Goal: Task Accomplishment & Management: Manage account settings

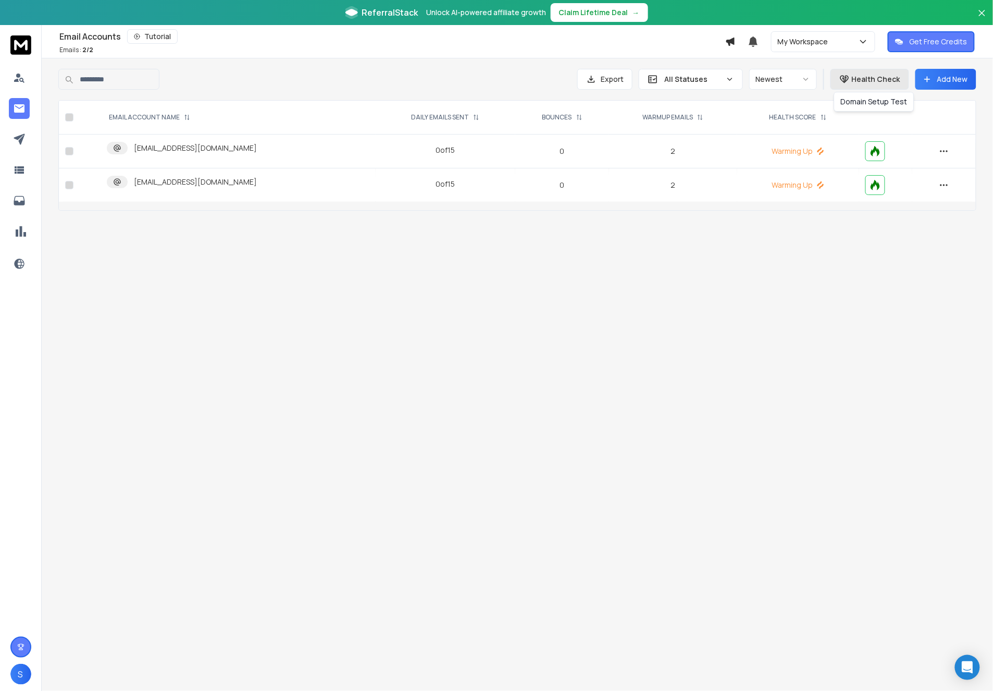
click at [847, 74] on icon at bounding box center [845, 79] width 10 height 10
click at [860, 85] on button "Health Check" at bounding box center [870, 79] width 79 height 21
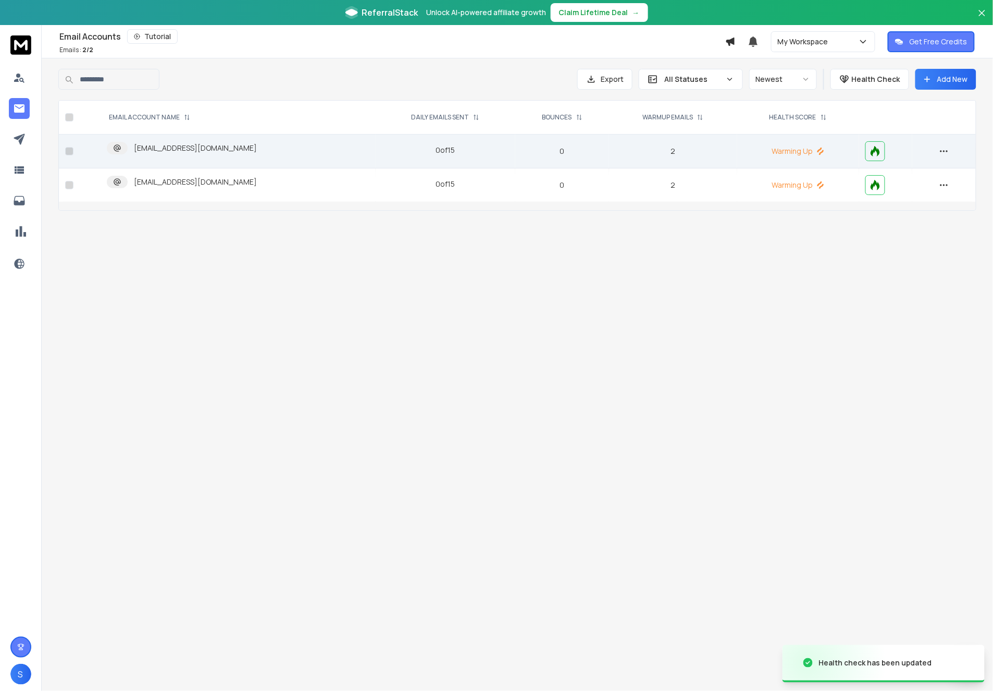
click at [690, 157] on td "2" at bounding box center [673, 151] width 128 height 34
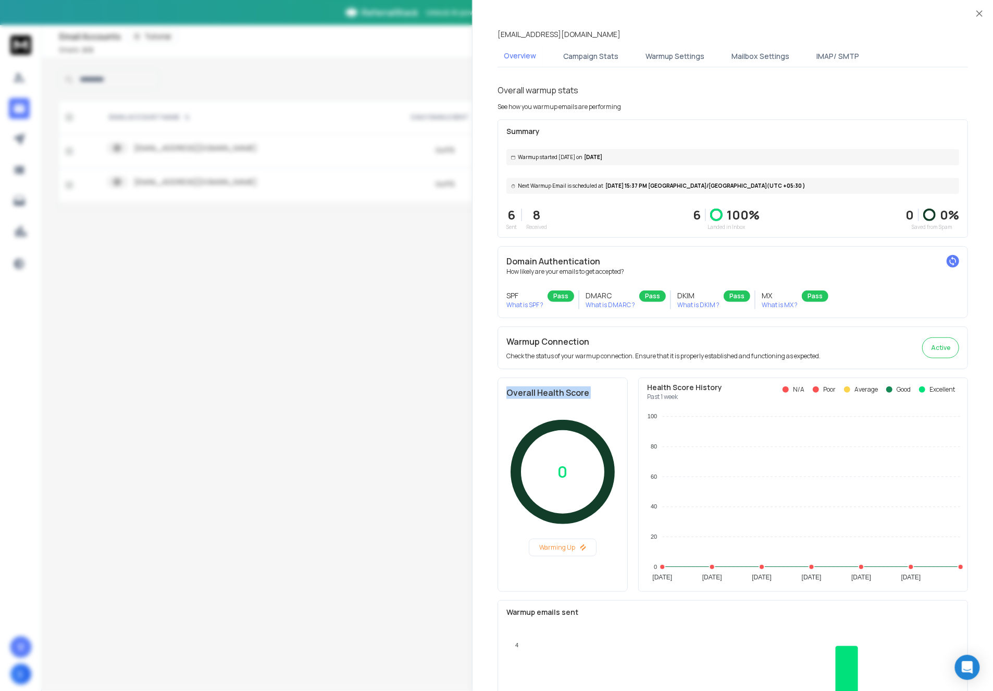
drag, startPoint x: 545, startPoint y: 401, endPoint x: 586, endPoint y: 405, distance: 41.4
click at [586, 405] on div "Overall Health Score 0 Warming Up" at bounding box center [563, 484] width 130 height 214
drag, startPoint x: 540, startPoint y: 214, endPoint x: 572, endPoint y: 237, distance: 39.6
click at [572, 237] on div "Summary Warmup started [DATE] on [DATE] Next Warmup Email is scheduled at [DATE…" at bounding box center [733, 178] width 471 height 118
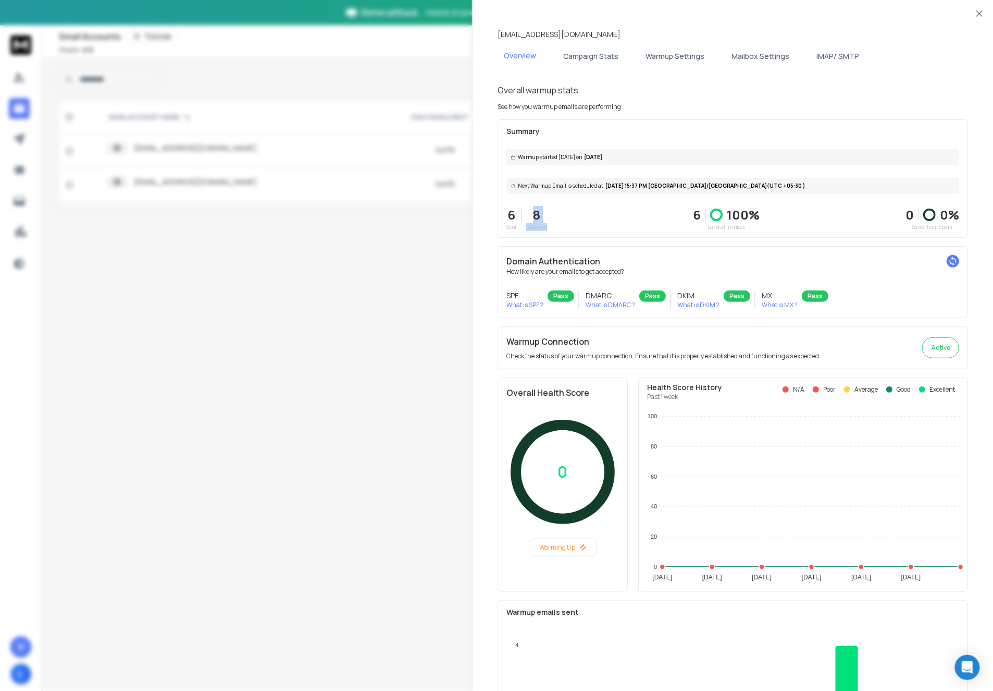
click at [572, 237] on div "Summary Warmup started [DATE] on [DATE] Next Warmup Email is scheduled at [DATE…" at bounding box center [733, 178] width 471 height 118
drag, startPoint x: 702, startPoint y: 218, endPoint x: 747, endPoint y: 218, distance: 44.8
click at [746, 219] on div "6 100 %" at bounding box center [726, 214] width 67 height 17
click at [747, 217] on p "100 %" at bounding box center [743, 214] width 33 height 17
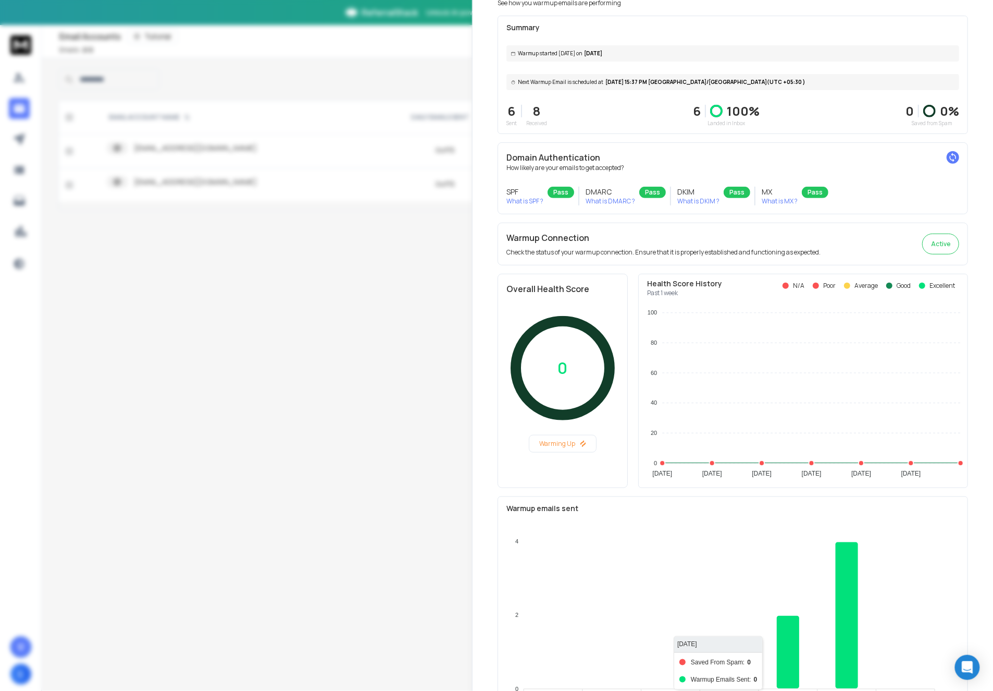
scroll to position [162, 0]
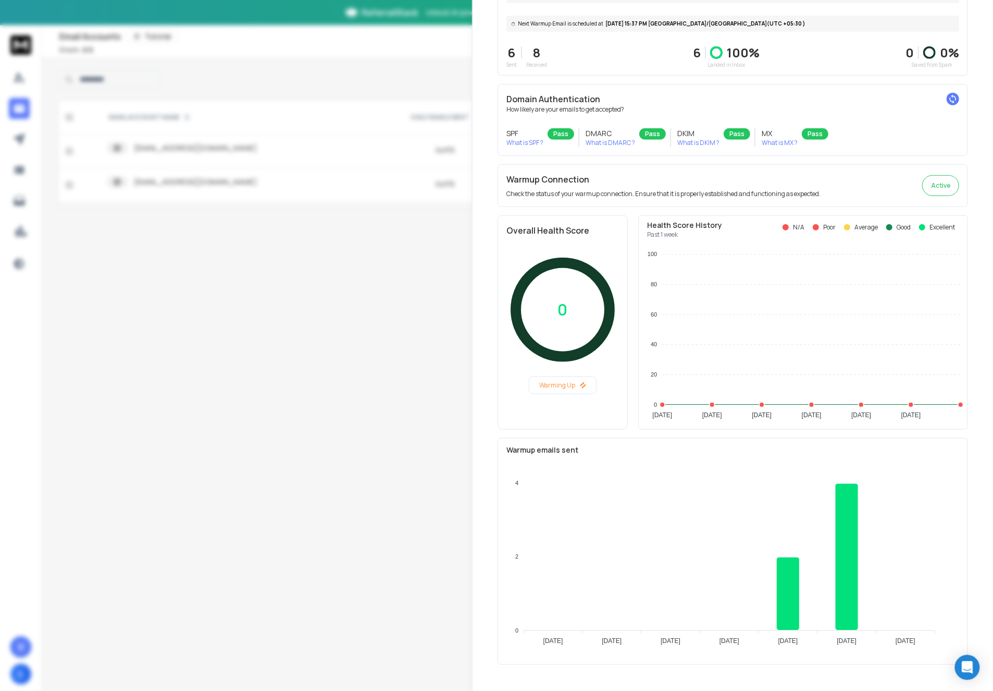
click at [69, 270] on div at bounding box center [496, 345] width 993 height 691
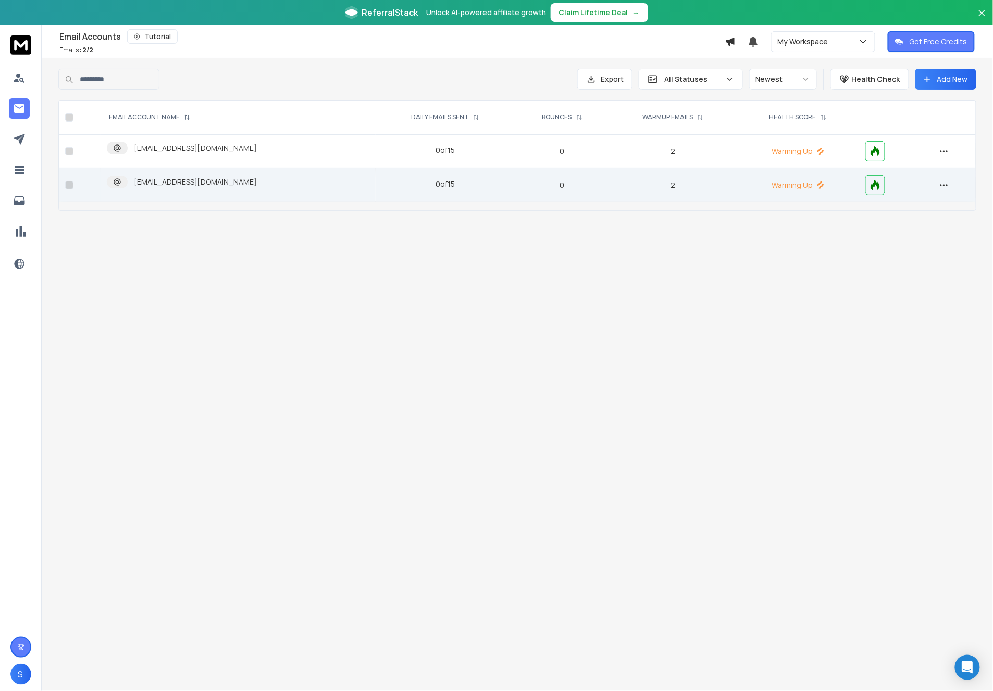
click at [230, 174] on td "[EMAIL_ADDRESS][DOMAIN_NAME]" at bounding box center [238, 185] width 275 height 34
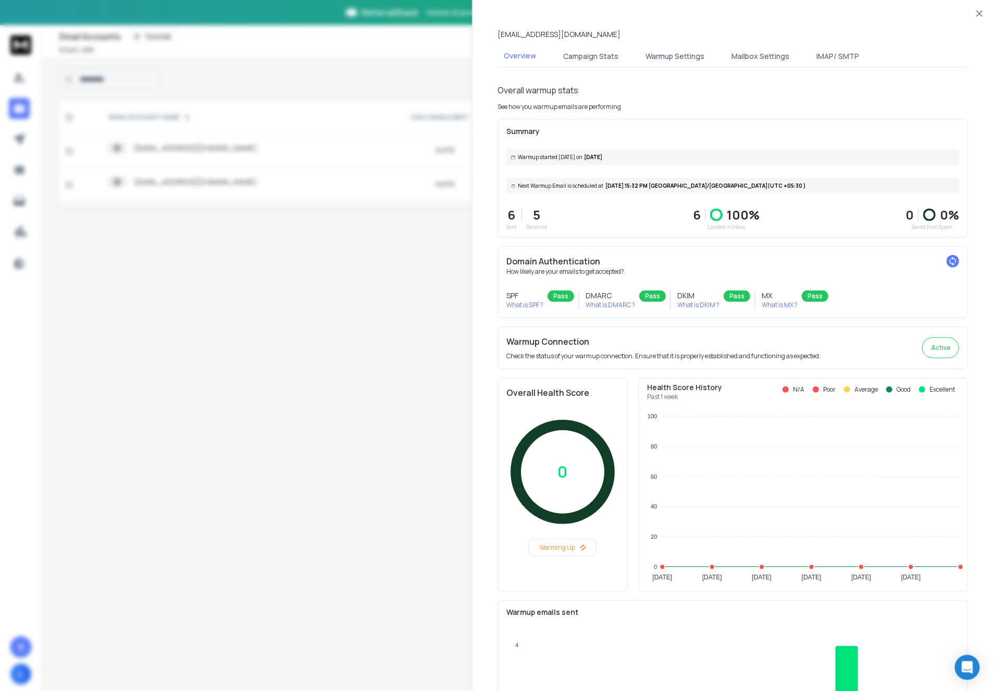
click at [605, 41] on div "[EMAIL_ADDRESS][DOMAIN_NAME] Overview Campaign Stats Warmup Settings Mailbox Se…" at bounding box center [733, 428] width 496 height 831
click at [601, 44] on div "[EMAIL_ADDRESS][DOMAIN_NAME] Overview Campaign Stats Warmup Settings Mailbox Se…" at bounding box center [733, 428] width 496 height 831
click at [598, 56] on button "Campaign Stats" at bounding box center [591, 56] width 68 height 23
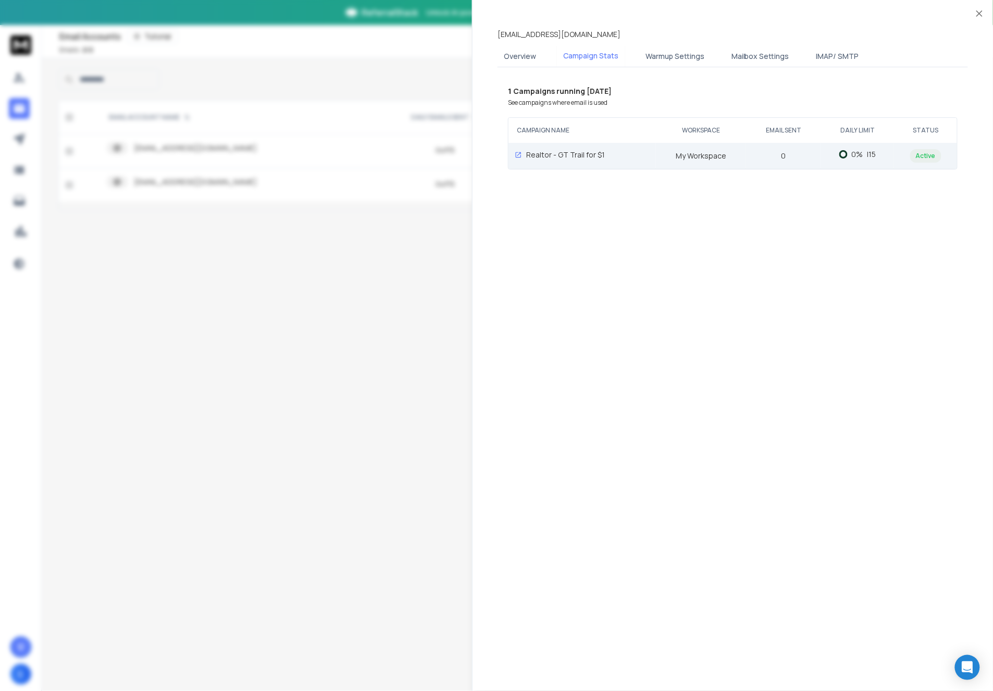
click at [635, 151] on td "Realtor - GT Trail for $1" at bounding box center [582, 154] width 147 height 23
click at [660, 56] on button "Warmup Settings" at bounding box center [674, 56] width 71 height 23
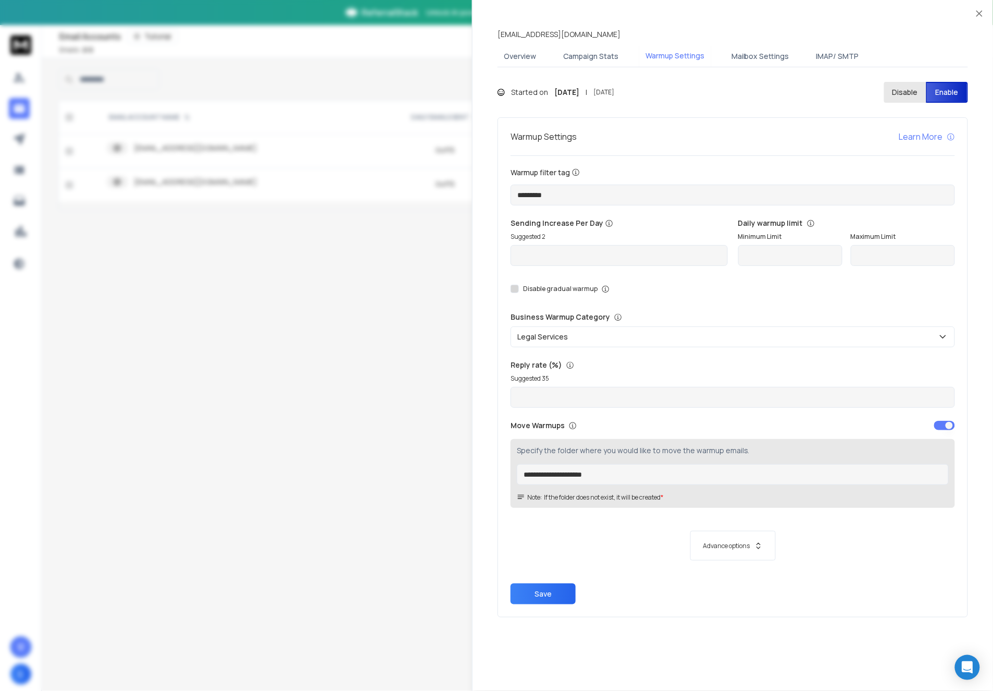
click at [759, 53] on button "Mailbox Settings" at bounding box center [760, 56] width 70 height 23
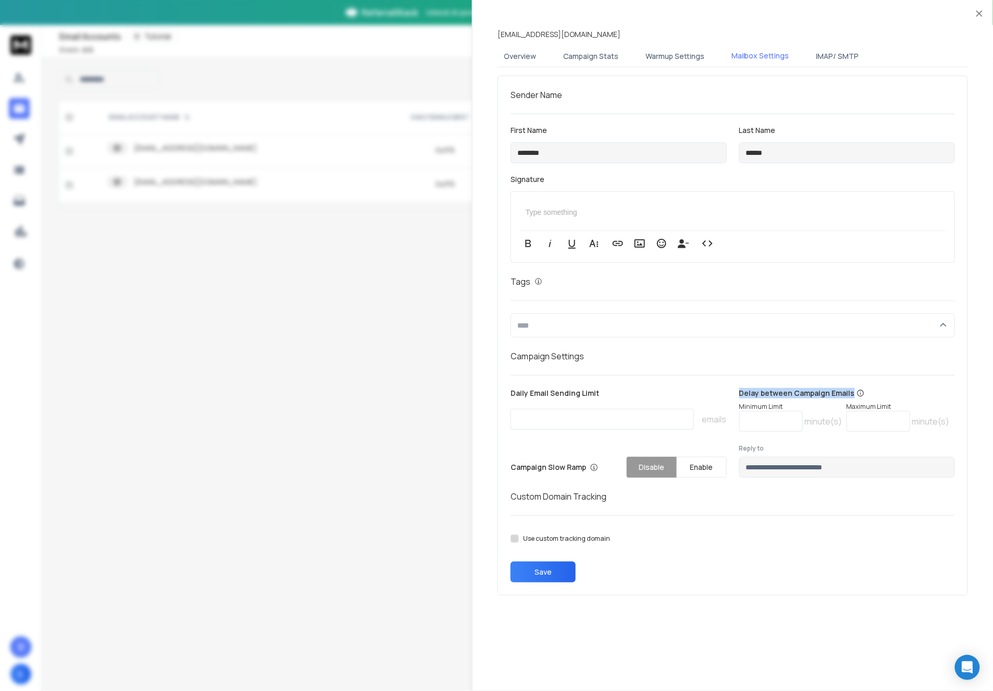
drag, startPoint x: 742, startPoint y: 390, endPoint x: 851, endPoint y: 390, distance: 109.4
click at [851, 390] on p "Delay between Campaign Emails" at bounding box center [844, 393] width 211 height 10
drag, startPoint x: 773, startPoint y: 427, endPoint x: 729, endPoint y: 421, distance: 44.8
click at [729, 421] on div "Daily Email Sending Limit ** emails Delay between Campaign Emails Minimum Limit…" at bounding box center [733, 433] width 445 height 90
click at [717, 439] on div "Daily Email Sending Limit ** emails Delay between Campaign Emails Minimum Limit…" at bounding box center [733, 433] width 445 height 90
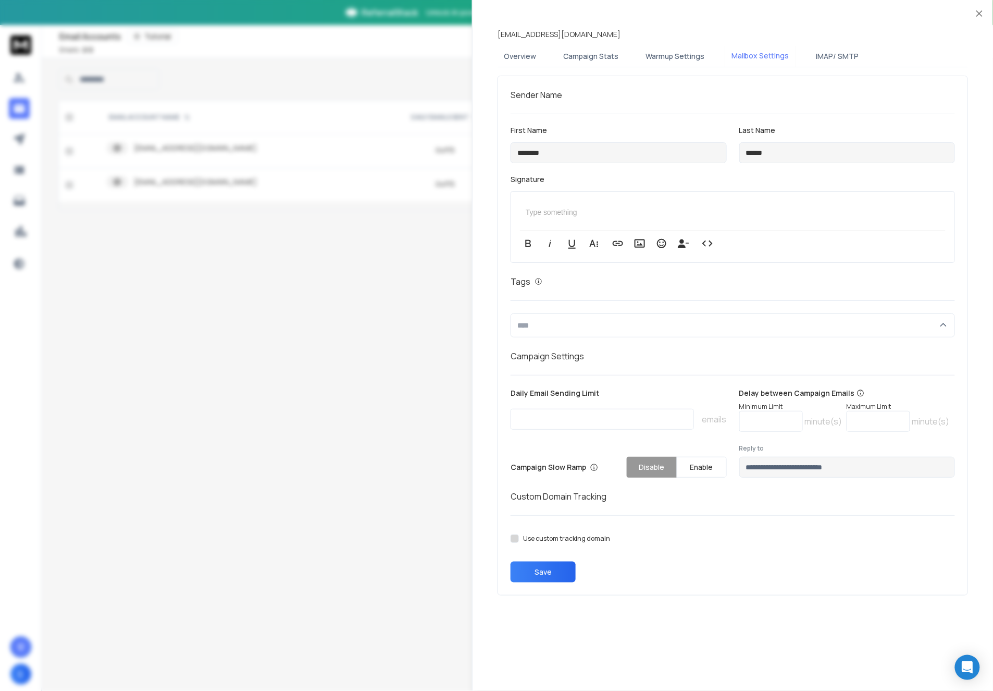
click at [582, 535] on label "Use custom tracking domain" at bounding box center [566, 538] width 87 height 8
click at [511, 535] on button "Reply to" at bounding box center [515, 538] width 8 height 8
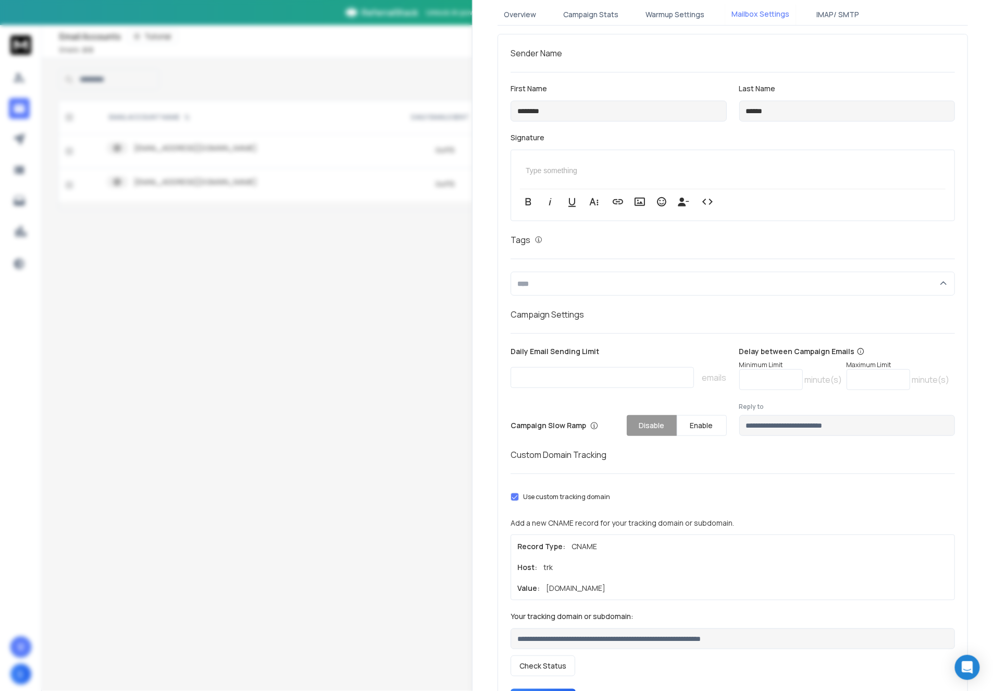
scroll to position [100, 0]
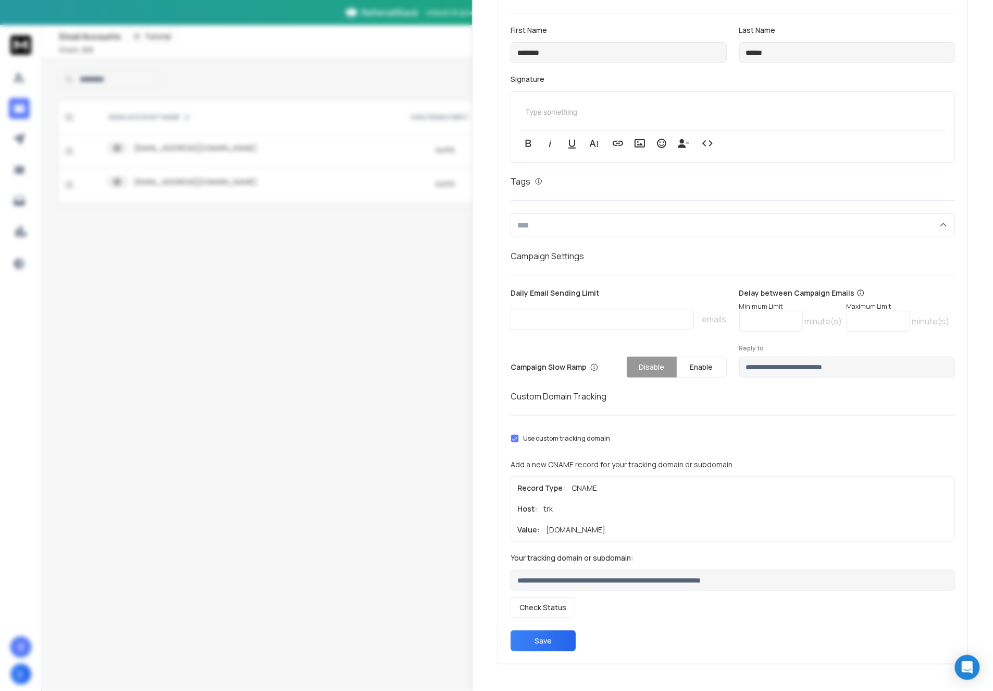
click at [516, 435] on button "Reply to" at bounding box center [515, 438] width 8 height 8
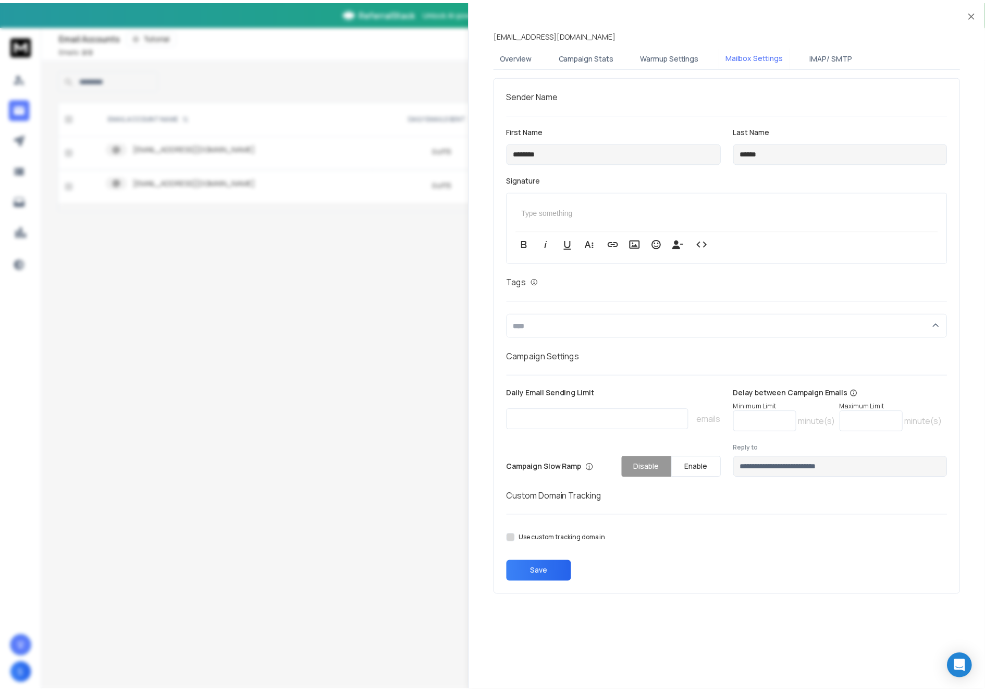
scroll to position [0, 0]
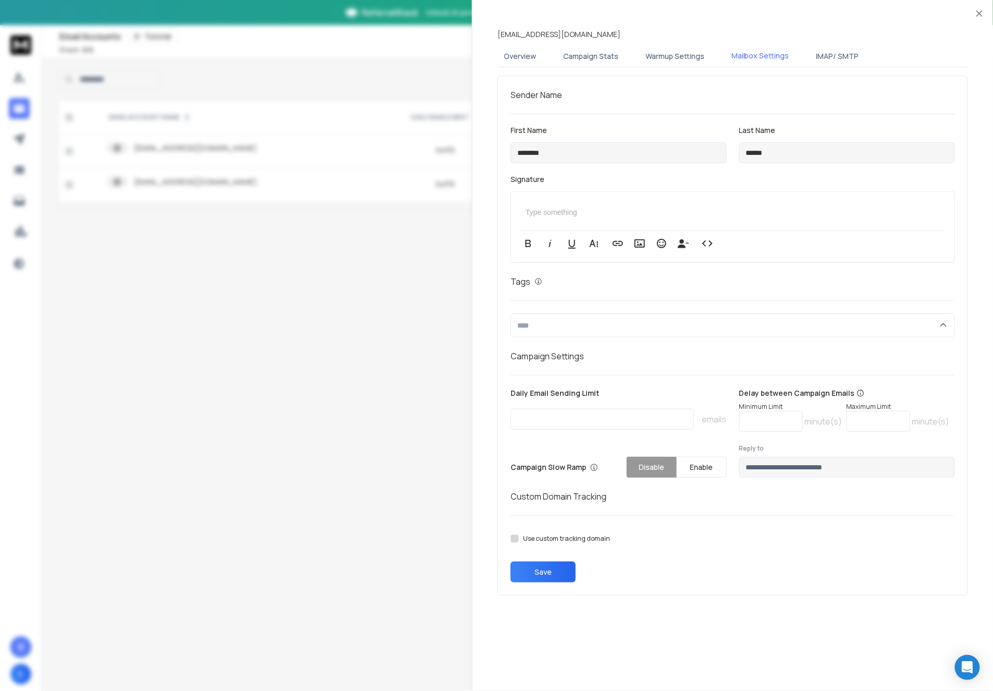
click at [527, 410] on input "**" at bounding box center [602, 419] width 183 height 21
click at [632, 388] on p "Daily Email Sending Limit" at bounding box center [619, 395] width 216 height 15
click at [769, 466] on input "text" at bounding box center [847, 467] width 216 height 21
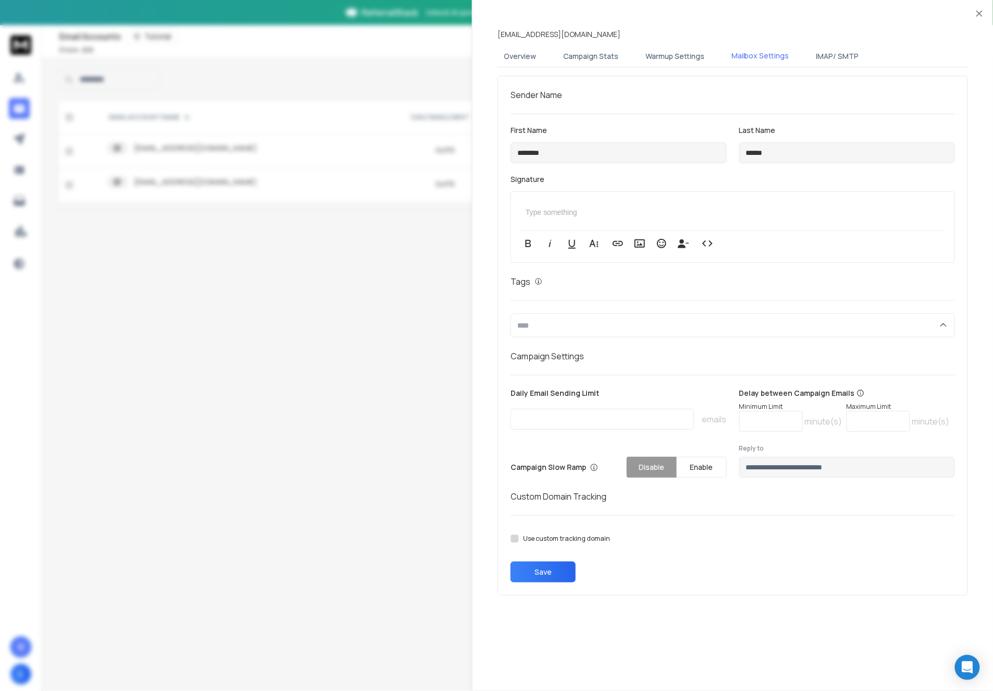
click at [786, 438] on div "Daily Email Sending Limit ** emails Delay between Campaign Emails Minimum Limit…" at bounding box center [733, 433] width 445 height 90
click at [776, 466] on input "text" at bounding box center [847, 467] width 216 height 21
click at [788, 441] on div "Daily Email Sending Limit ** emails Delay between Campaign Emails Minimum Limit…" at bounding box center [733, 433] width 445 height 90
click at [757, 427] on input "**" at bounding box center [771, 421] width 64 height 21
click at [841, 443] on div "Daily Email Sending Limit ** emails Delay between Campaign Emails Minimum Limit…" at bounding box center [733, 433] width 445 height 90
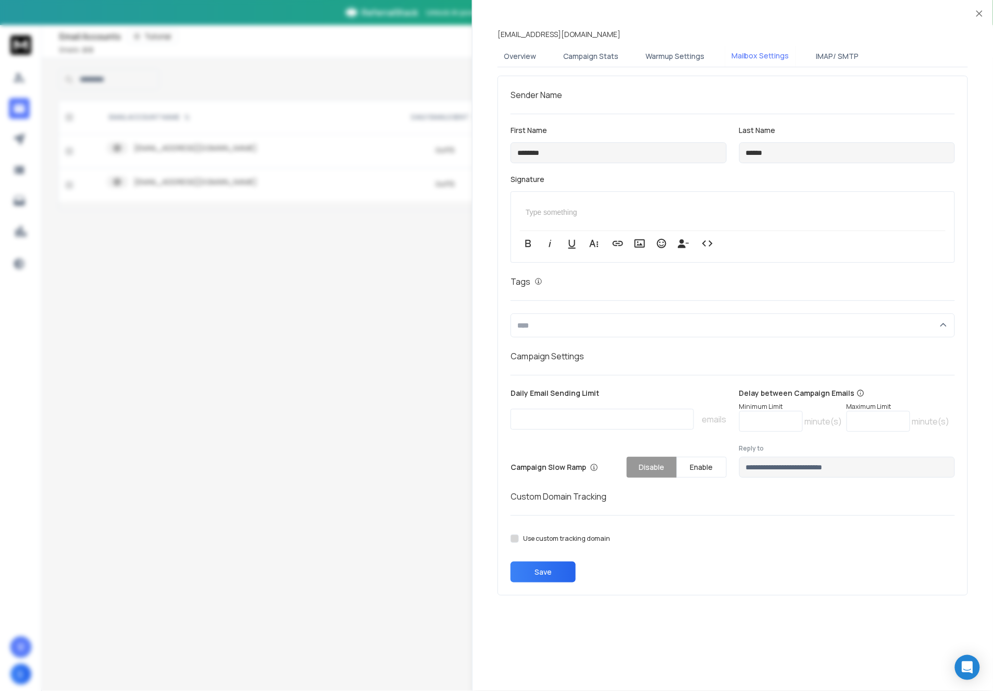
click at [872, 422] on input "**" at bounding box center [879, 421] width 64 height 21
click at [867, 445] on label "Reply to" at bounding box center [847, 448] width 216 height 8
click at [826, 53] on button "IMAP/ SMTP" at bounding box center [837, 56] width 55 height 23
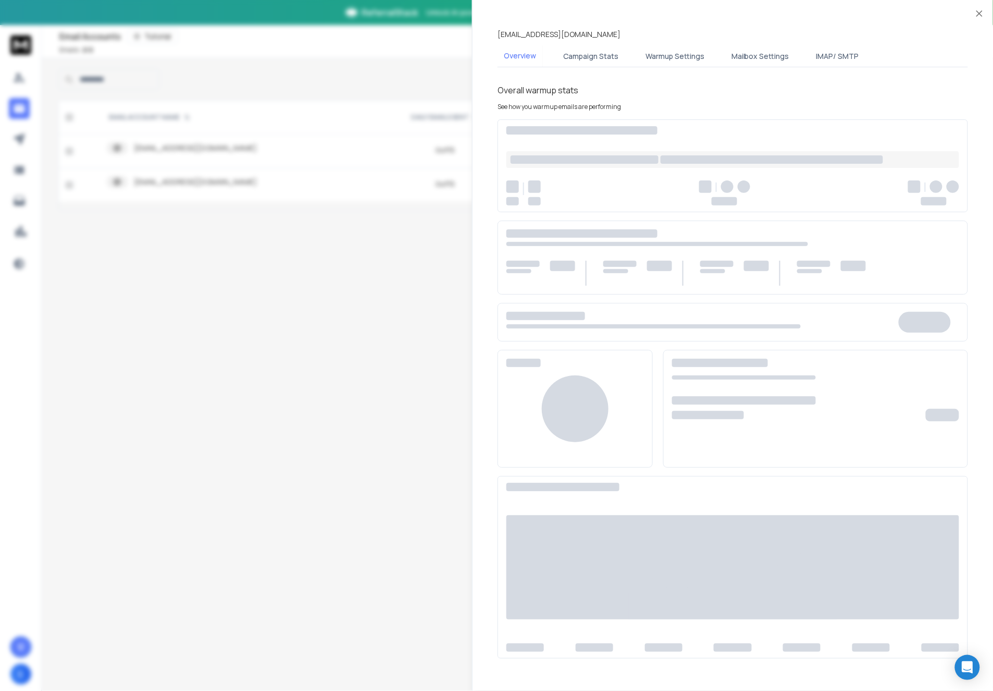
click at [337, 381] on div at bounding box center [496, 345] width 993 height 691
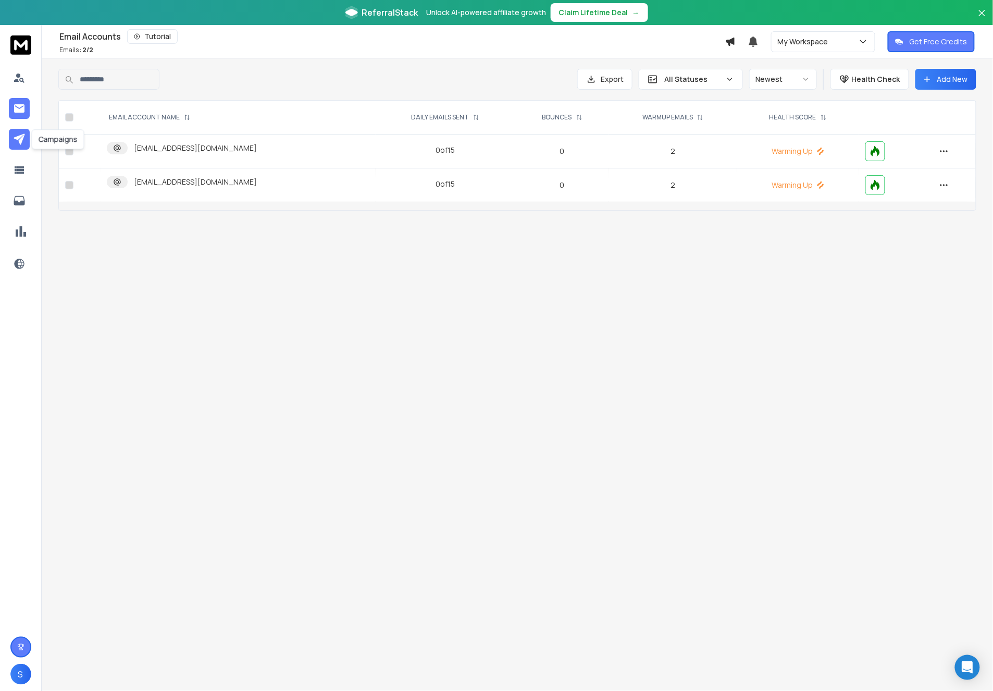
click at [28, 138] on link at bounding box center [19, 139] width 21 height 21
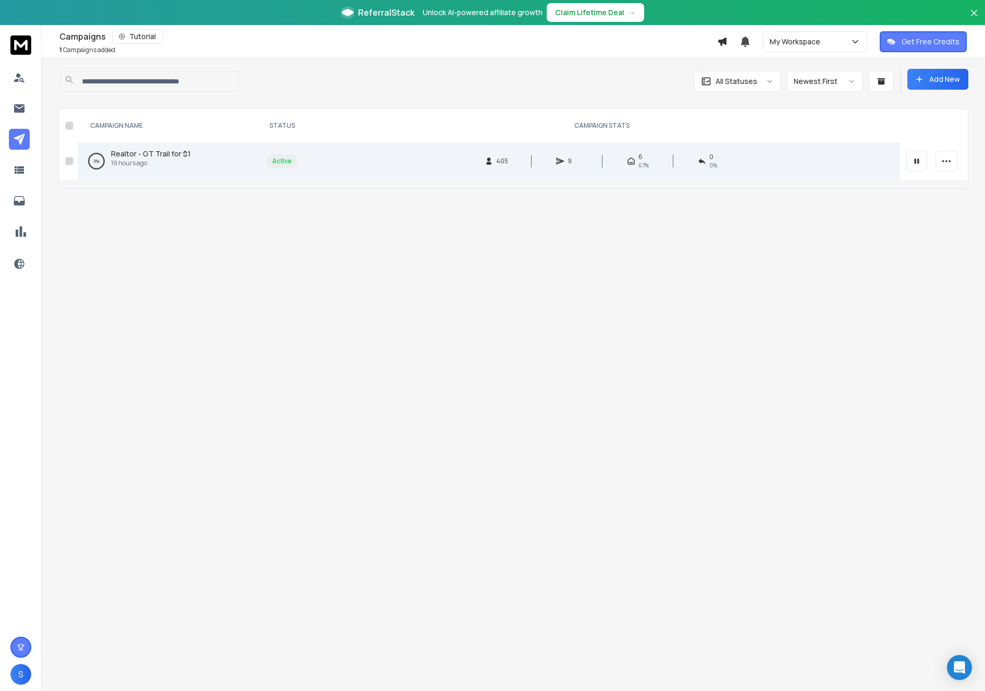
click at [653, 158] on div "405 9 6 67 % 0 0 %" at bounding box center [602, 161] width 261 height 17
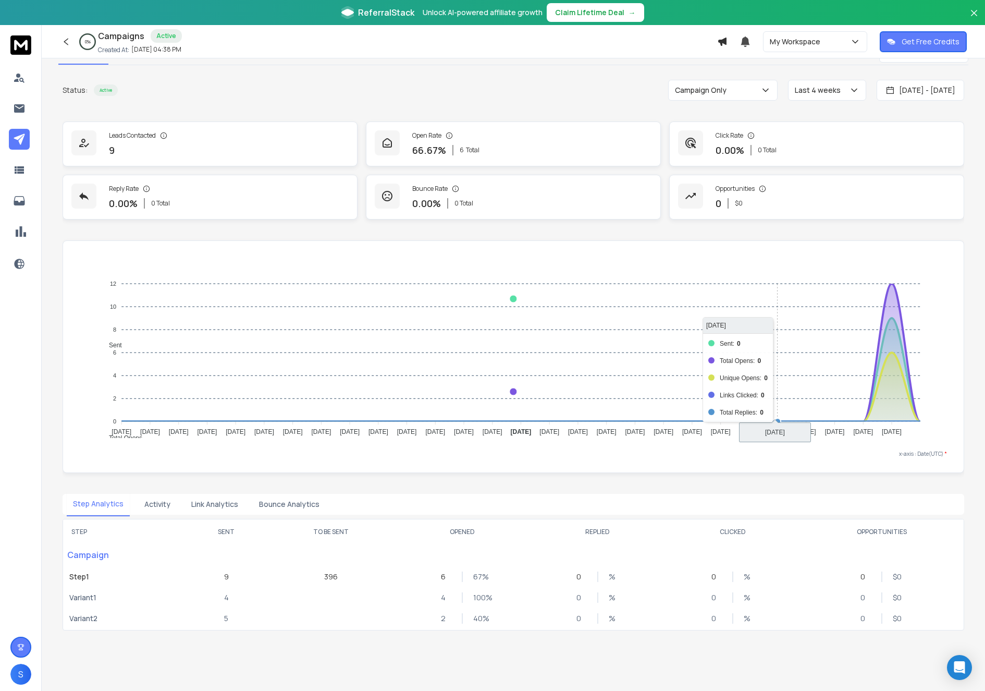
scroll to position [6, 0]
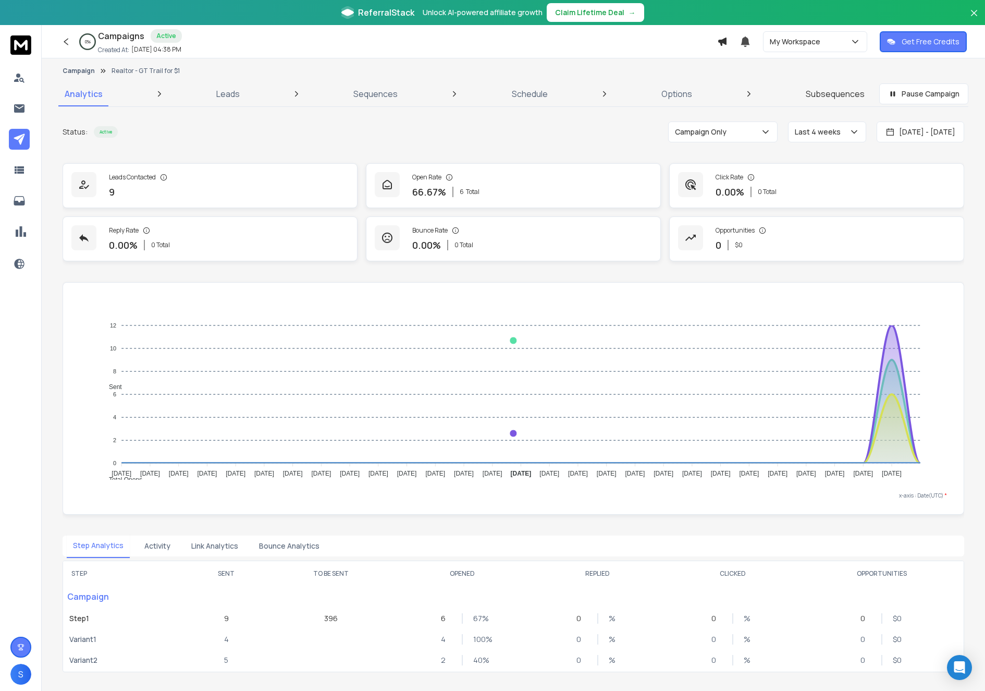
click at [831, 93] on p "Subsequences" at bounding box center [835, 94] width 59 height 13
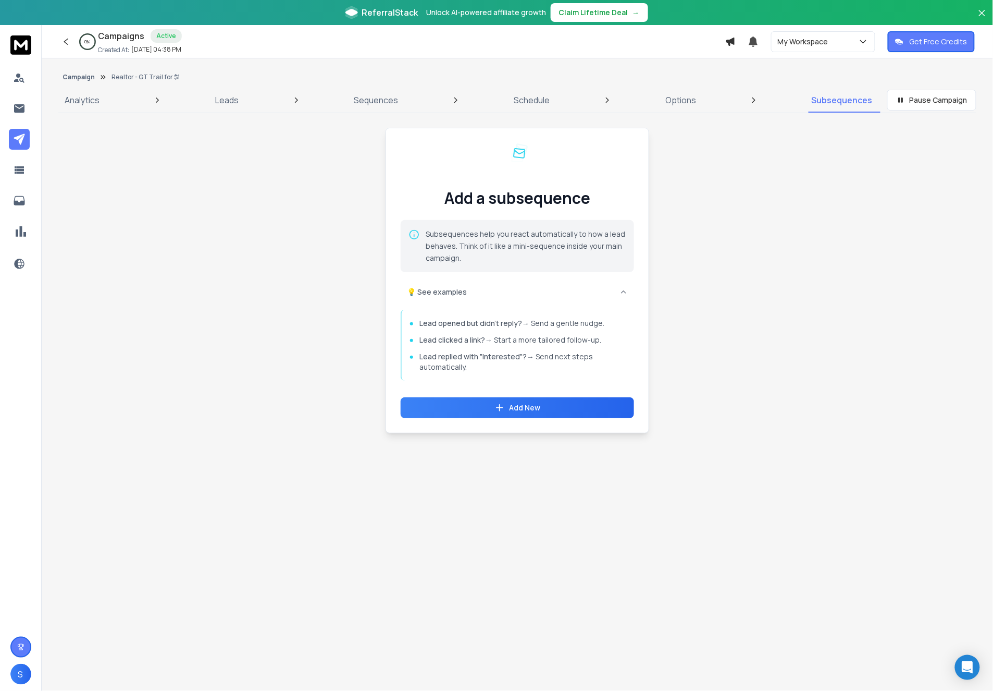
click at [601, 406] on button "Add New" at bounding box center [517, 407] width 233 height 21
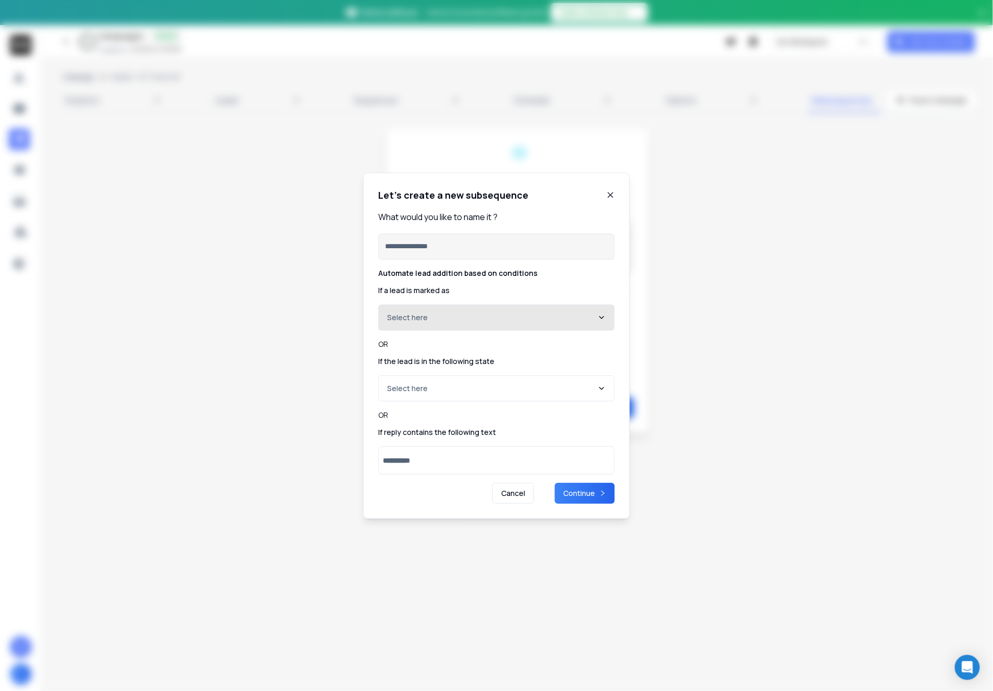
click at [509, 316] on button "Select here" at bounding box center [496, 317] width 237 height 26
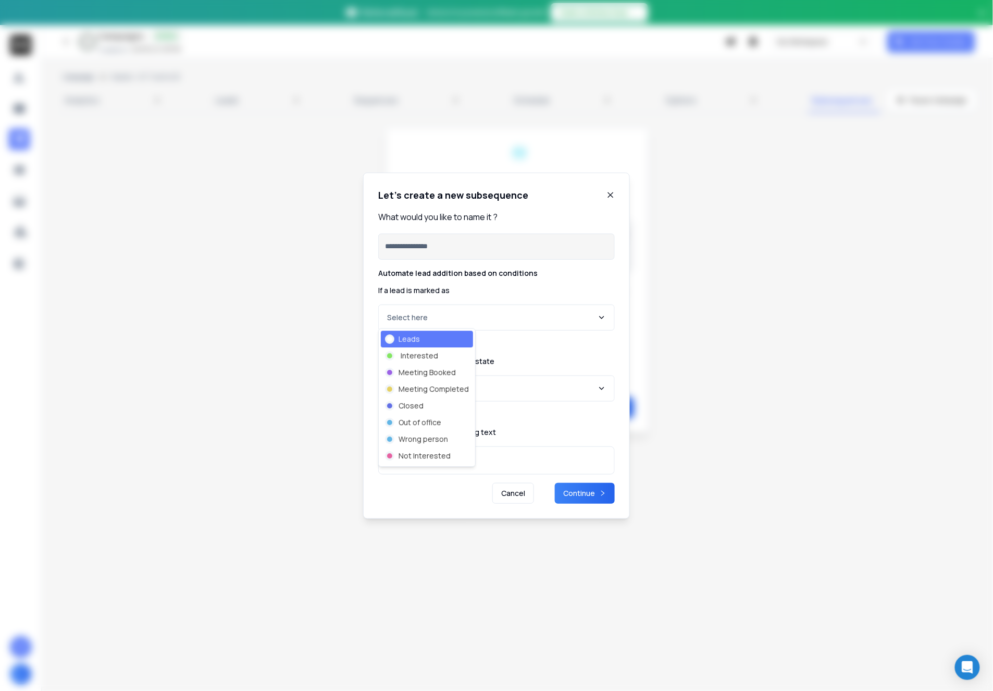
click at [576, 255] on form "Automate lead addition based on conditions If a lead is marked as Select here O…" at bounding box center [496, 363] width 237 height 280
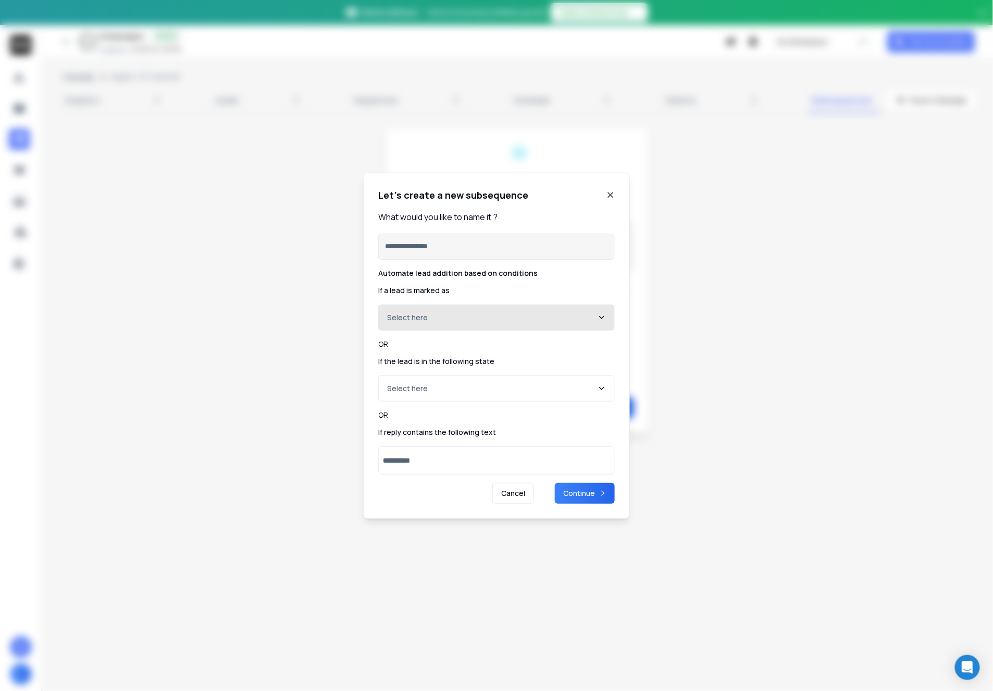
click at [491, 311] on button "Select here" at bounding box center [496, 317] width 237 height 26
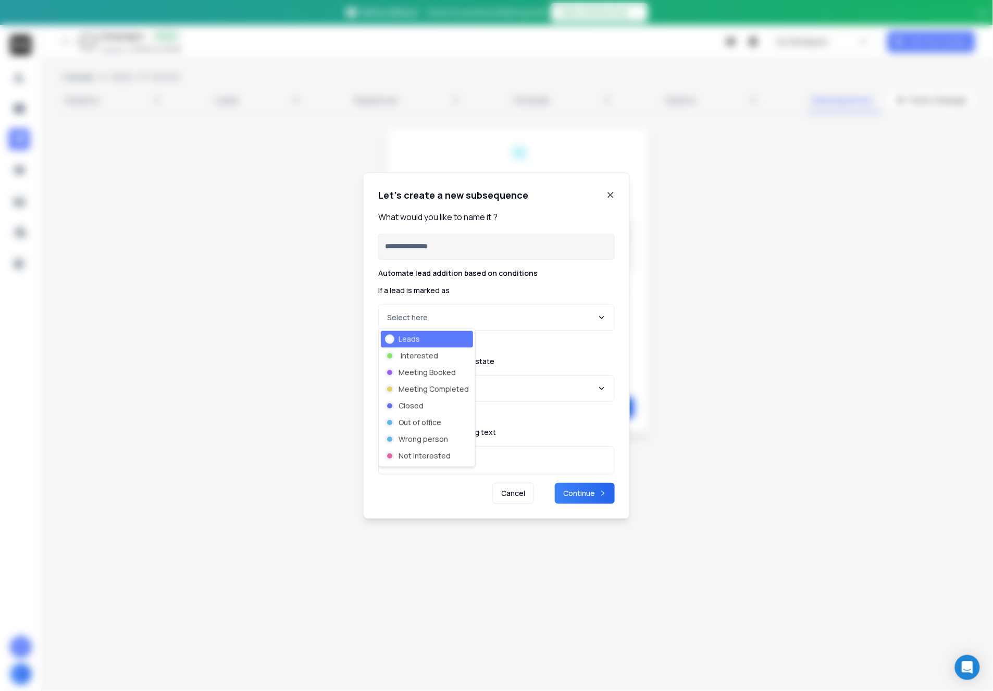
click at [433, 329] on div "Leads Interested Meeting Booked Meeting Completed Closed Out of office Wrong pe…" at bounding box center [427, 397] width 96 height 138
click at [397, 326] on form "Automate lead addition based on conditions If a lead is marked as Select here O…" at bounding box center [496, 363] width 237 height 280
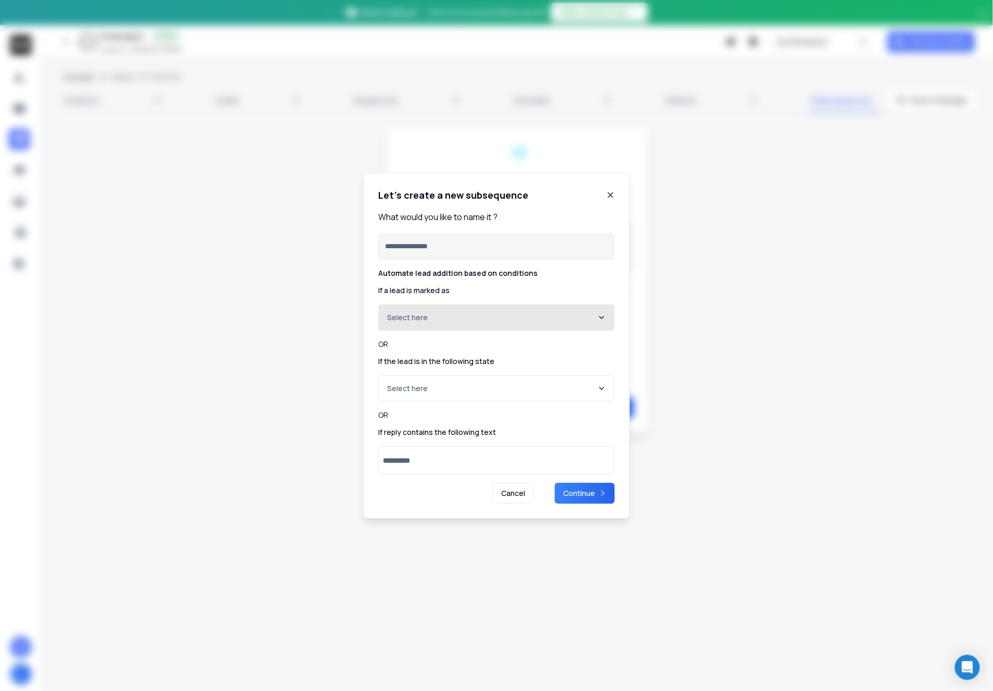
click at [430, 307] on button "Select here" at bounding box center [496, 317] width 237 height 26
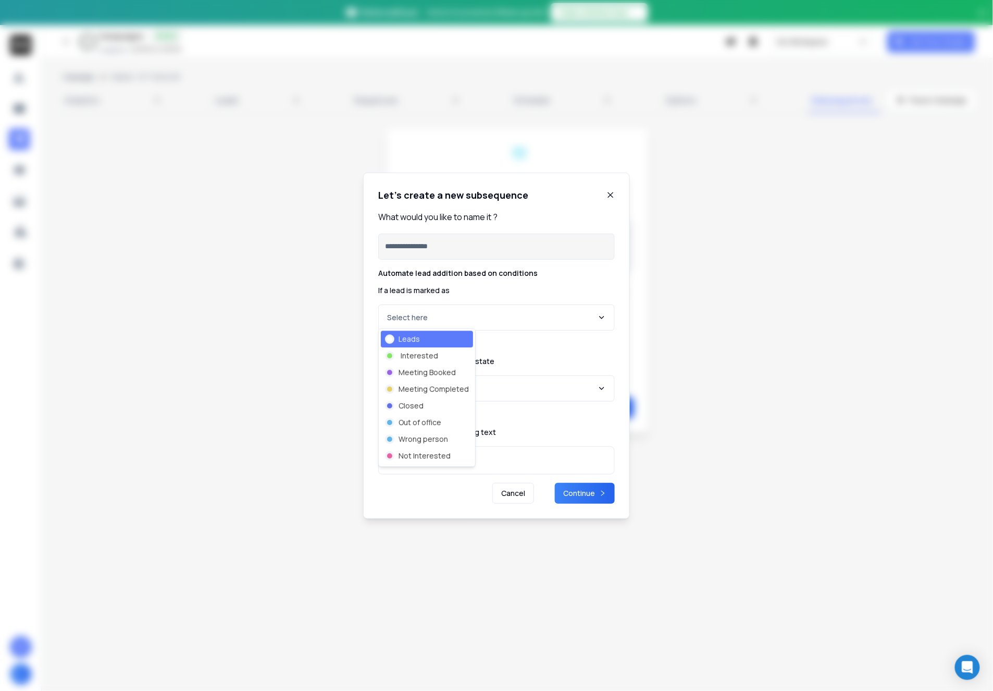
click at [406, 340] on p "Leads" at bounding box center [409, 339] width 21 height 10
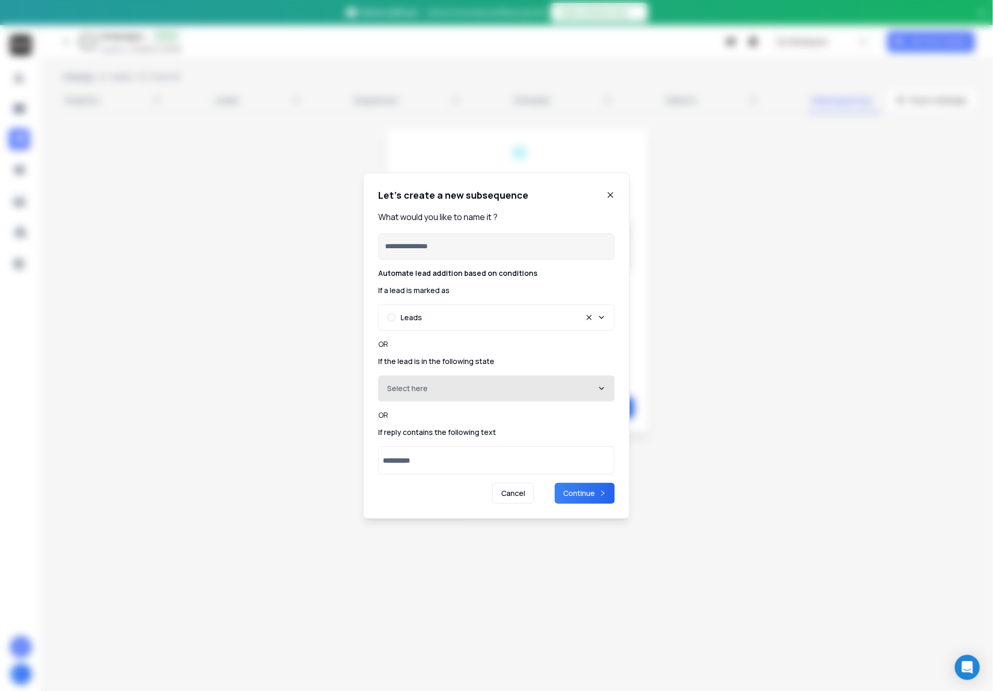
click at [431, 375] on button "Select here" at bounding box center [496, 388] width 237 height 26
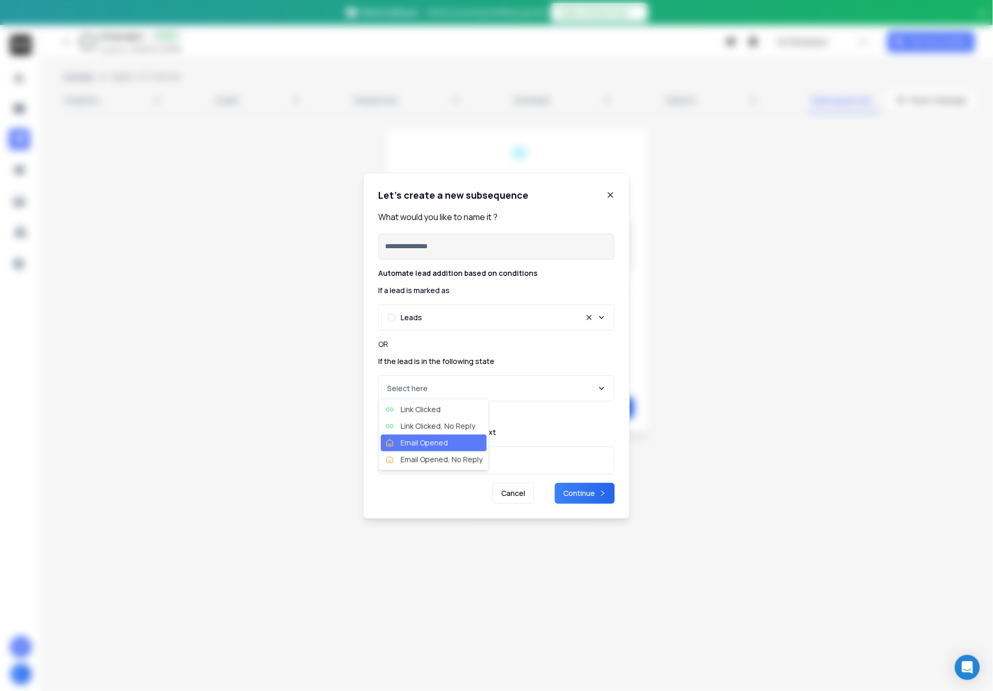
click at [430, 440] on div "Email Opened" at bounding box center [416, 442] width 63 height 10
drag, startPoint x: 466, startPoint y: 445, endPoint x: 472, endPoint y: 446, distance: 5.8
click at [468, 451] on input at bounding box center [496, 460] width 227 height 19
click at [437, 458] on input at bounding box center [496, 460] width 227 height 19
drag, startPoint x: 424, startPoint y: 427, endPoint x: 526, endPoint y: 427, distance: 102.1
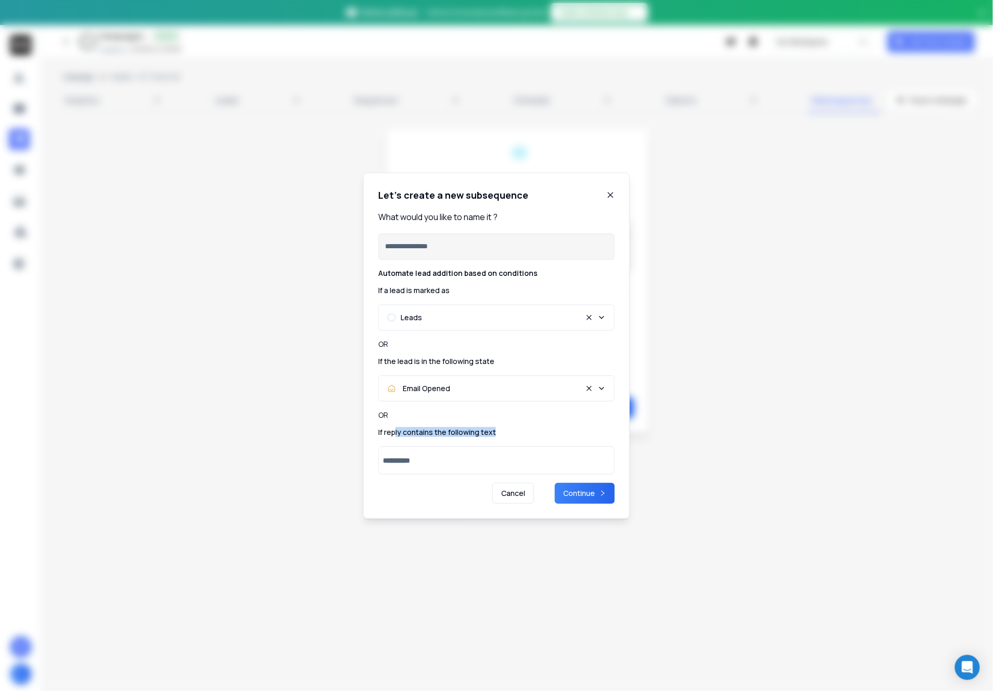
click at [526, 428] on label "If reply contains the following text" at bounding box center [496, 431] width 237 height 7
click at [424, 452] on input at bounding box center [496, 460] width 227 height 19
click at [478, 410] on h2 "OR" at bounding box center [496, 415] width 237 height 10
click at [456, 248] on input at bounding box center [496, 246] width 237 height 26
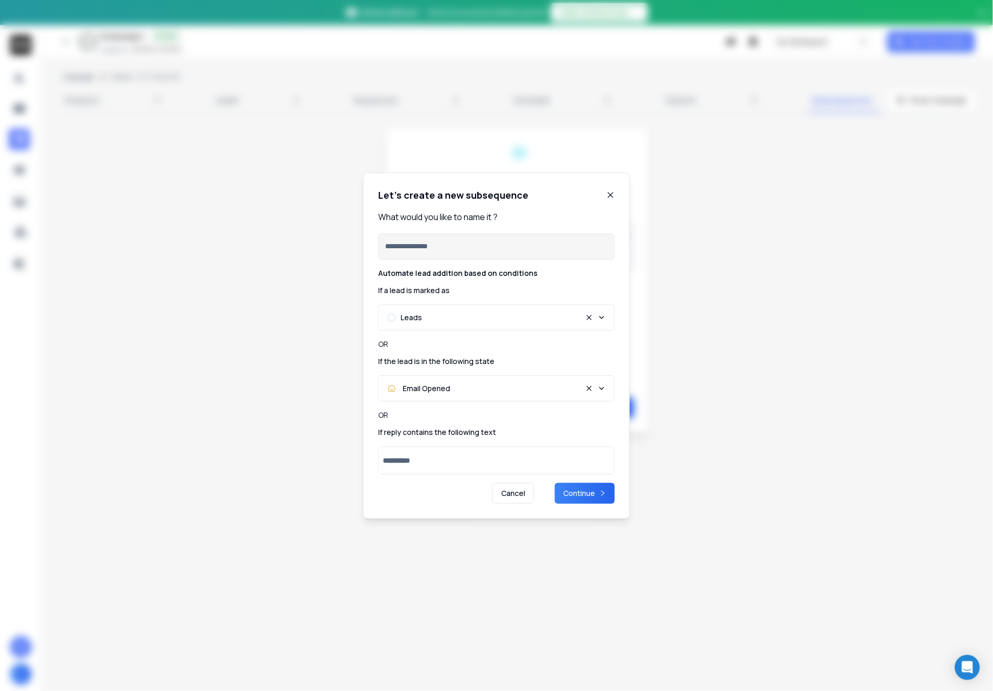
click at [525, 188] on div "Let’s create a new subsequence" at bounding box center [496, 195] width 237 height 15
click at [613, 192] on icon at bounding box center [611, 195] width 6 height 6
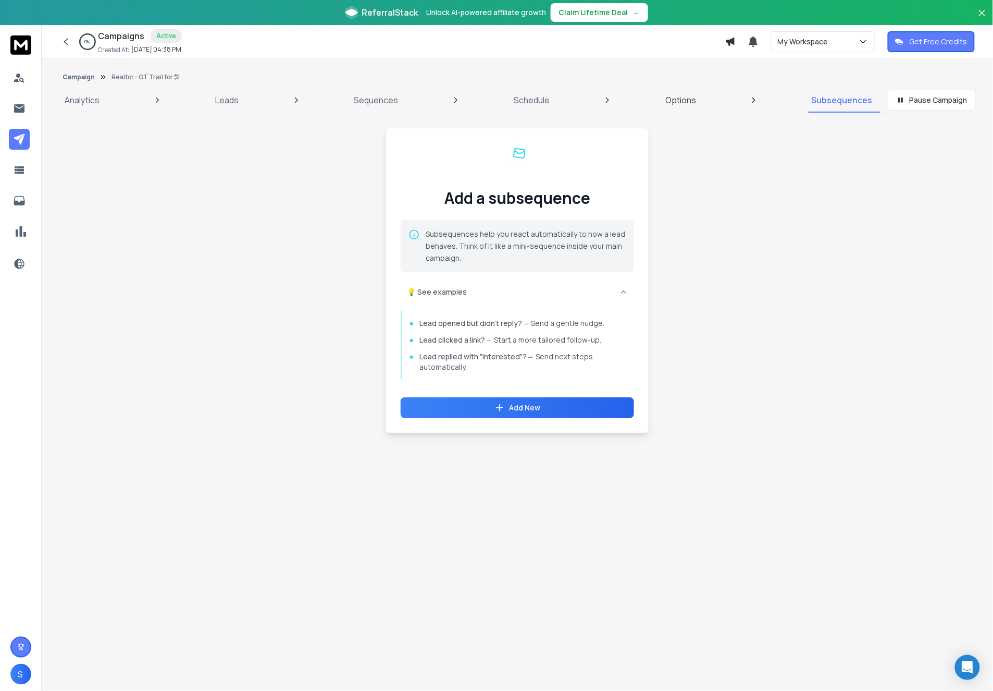
click at [666, 95] on link "Options" at bounding box center [680, 100] width 43 height 25
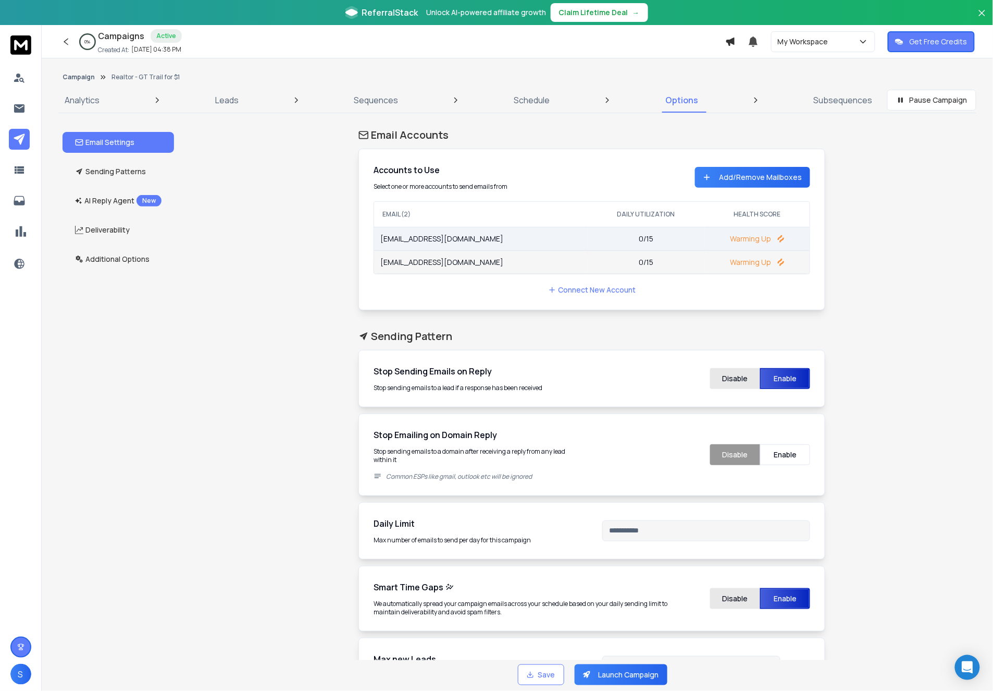
click at [634, 227] on td "0/15" at bounding box center [646, 238] width 117 height 23
click at [634, 240] on td "0/15" at bounding box center [646, 238] width 117 height 23
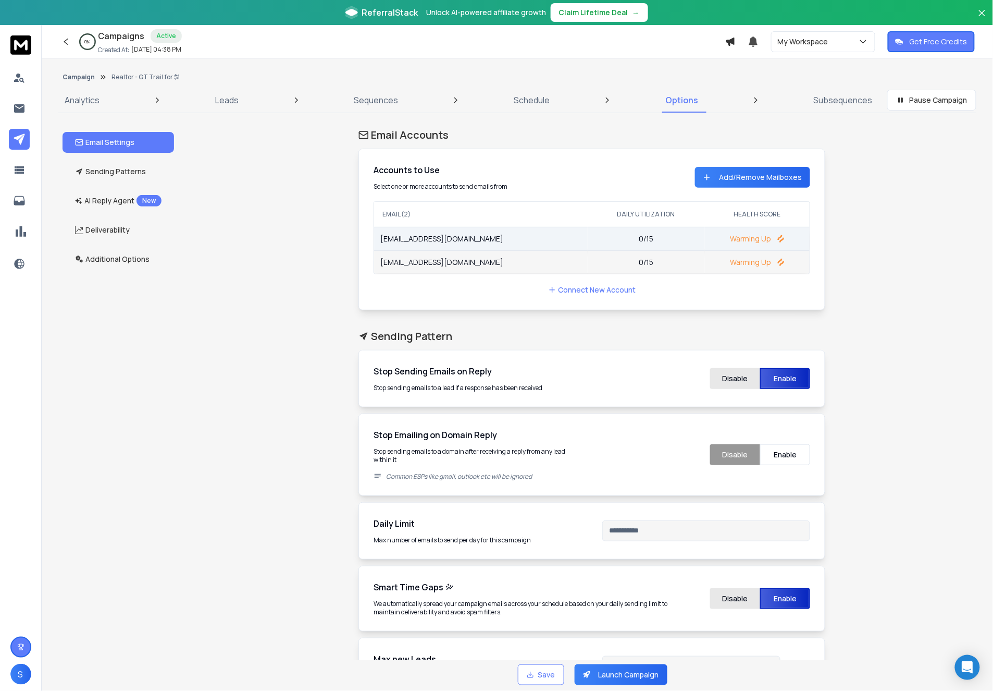
click at [427, 238] on p "[EMAIL_ADDRESS][DOMAIN_NAME]" at bounding box center [441, 238] width 123 height 10
click at [415, 257] on p "[EMAIL_ADDRESS][DOMAIN_NAME]" at bounding box center [441, 262] width 123 height 10
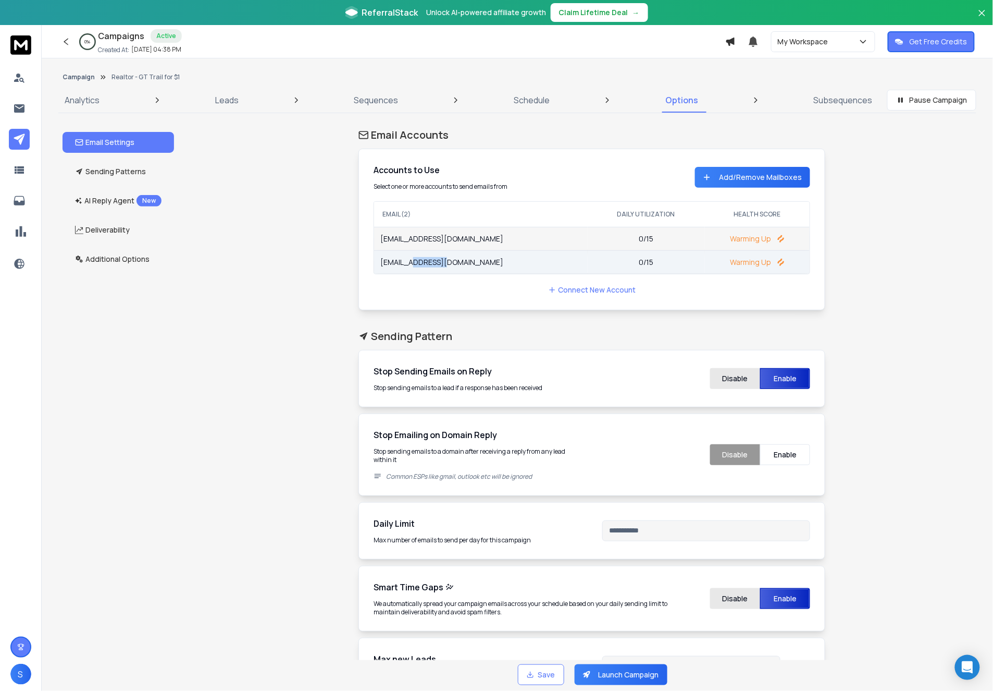
click at [415, 257] on p "[EMAIL_ADDRESS][DOMAIN_NAME]" at bounding box center [441, 262] width 123 height 10
click at [425, 278] on div "EMAIL (2) DAILY UTILIZATION HEALTH SCORE [EMAIL_ADDRESS][DOMAIN_NAME] 0/15 Warm…" at bounding box center [592, 248] width 437 height 94
drag, startPoint x: 367, startPoint y: 365, endPoint x: 568, endPoint y: 397, distance: 203.2
click at [568, 397] on div "Stop Sending Emails on Reply Stop sending emails to a lead if a response has be…" at bounding box center [592, 378] width 467 height 57
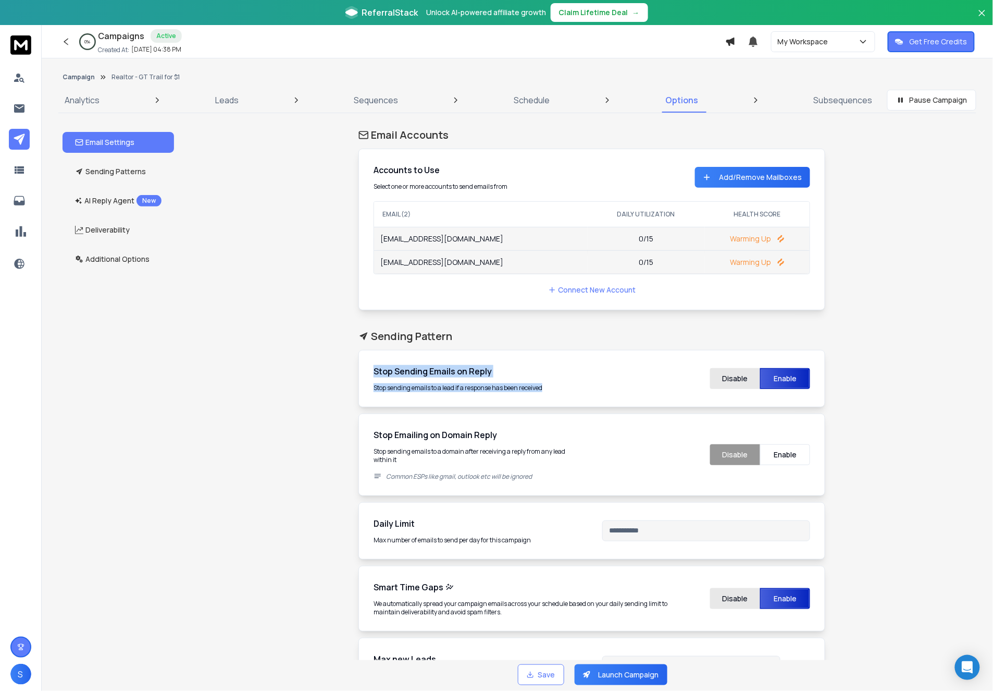
click at [568, 397] on div "Stop Sending Emails on Reply Stop sending emails to a lead if a response has be…" at bounding box center [592, 378] width 467 height 57
click at [734, 377] on button "Disable" at bounding box center [735, 378] width 50 height 21
drag, startPoint x: 377, startPoint y: 435, endPoint x: 486, endPoint y: 436, distance: 108.4
click at [485, 436] on div "Stop Emailing on Domain Reply Stop sending emails to a domain after receiving a…" at bounding box center [592, 454] width 467 height 82
click at [486, 436] on h1 "Stop Emailing on Domain Reply" at bounding box center [478, 434] width 208 height 13
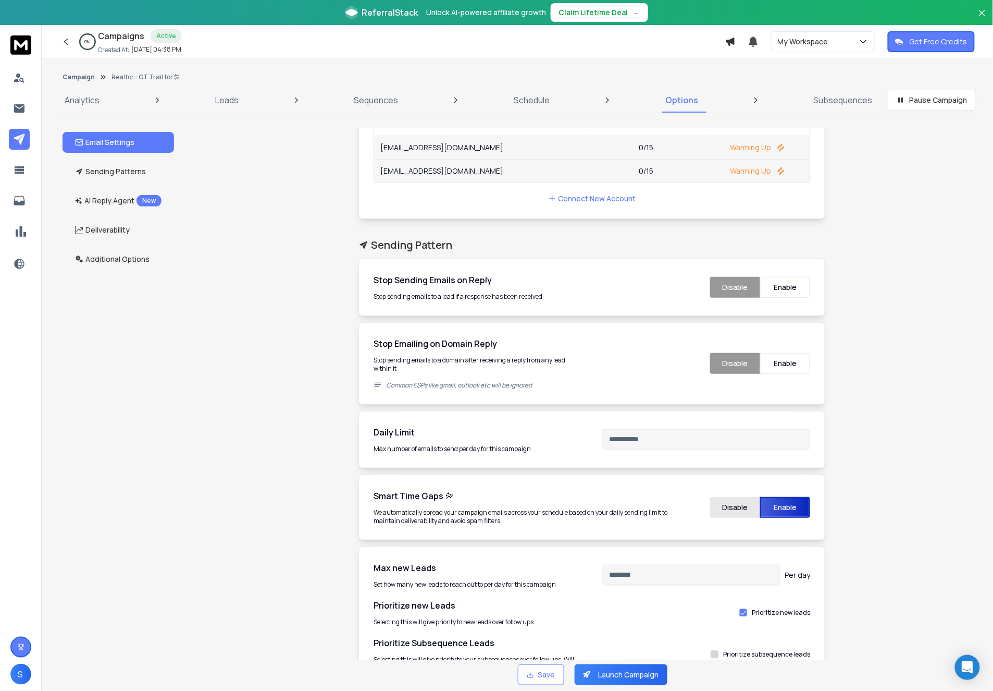
scroll to position [216, 0]
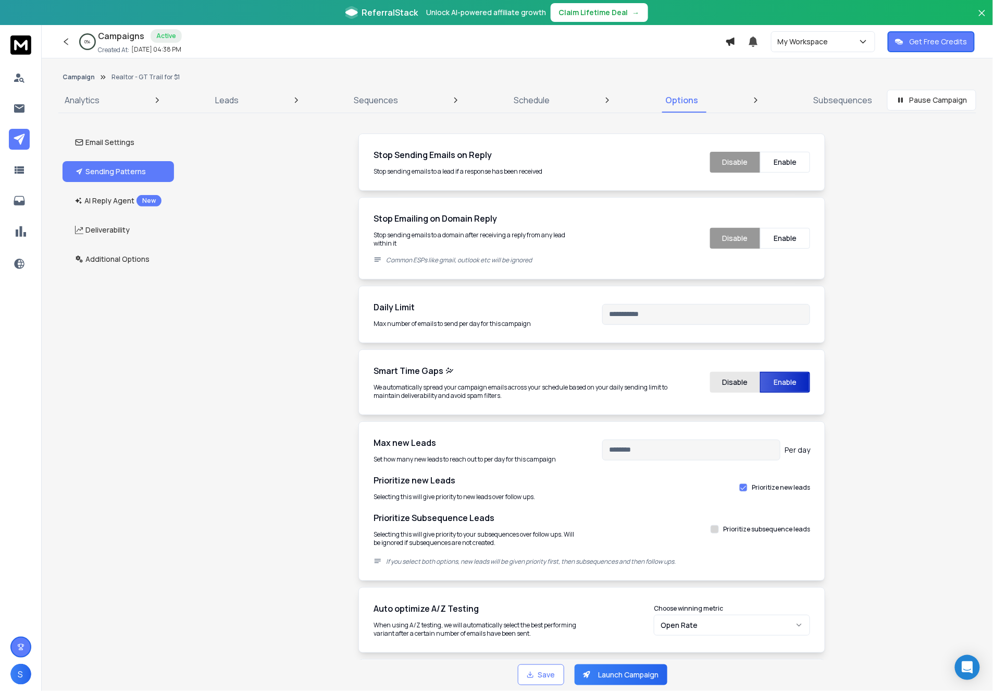
click at [712, 525] on button "Prioritize new leads" at bounding box center [715, 529] width 8 height 8
click at [236, 472] on div "Email Accounts Accounts to Use Select one or more accounts to send emails from …" at bounding box center [599, 394] width 816 height 532
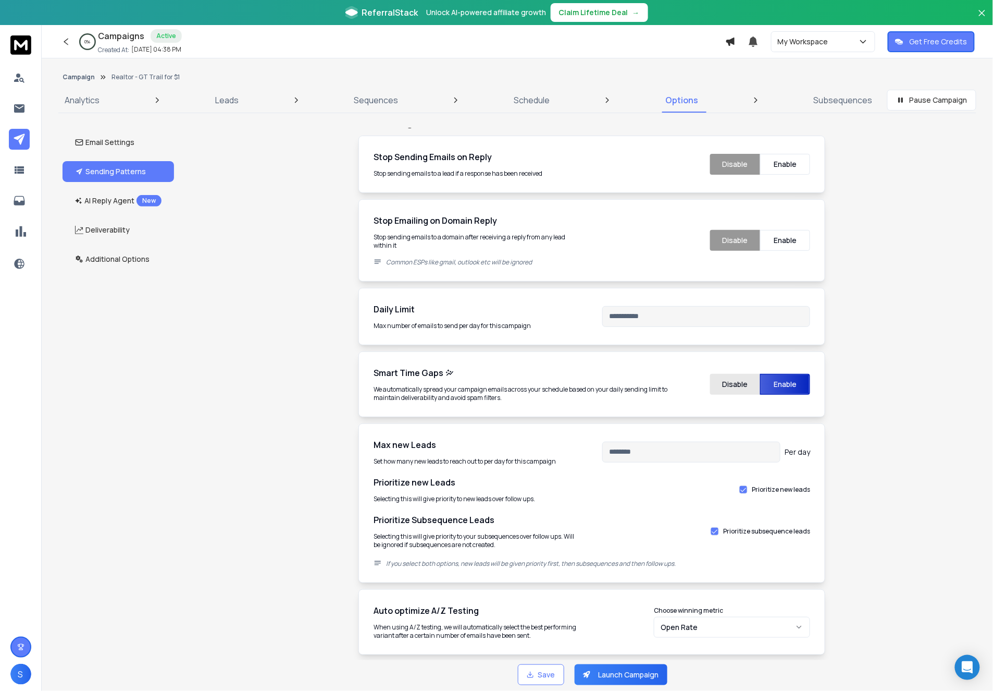
scroll to position [0, 0]
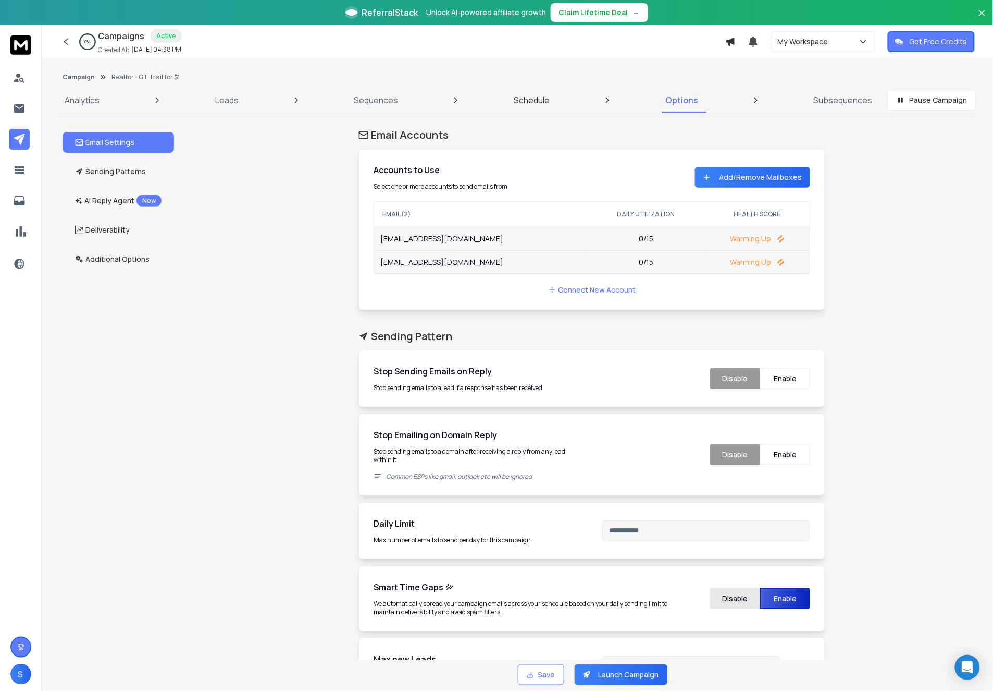
click at [527, 92] on link "Schedule" at bounding box center [532, 100] width 48 height 25
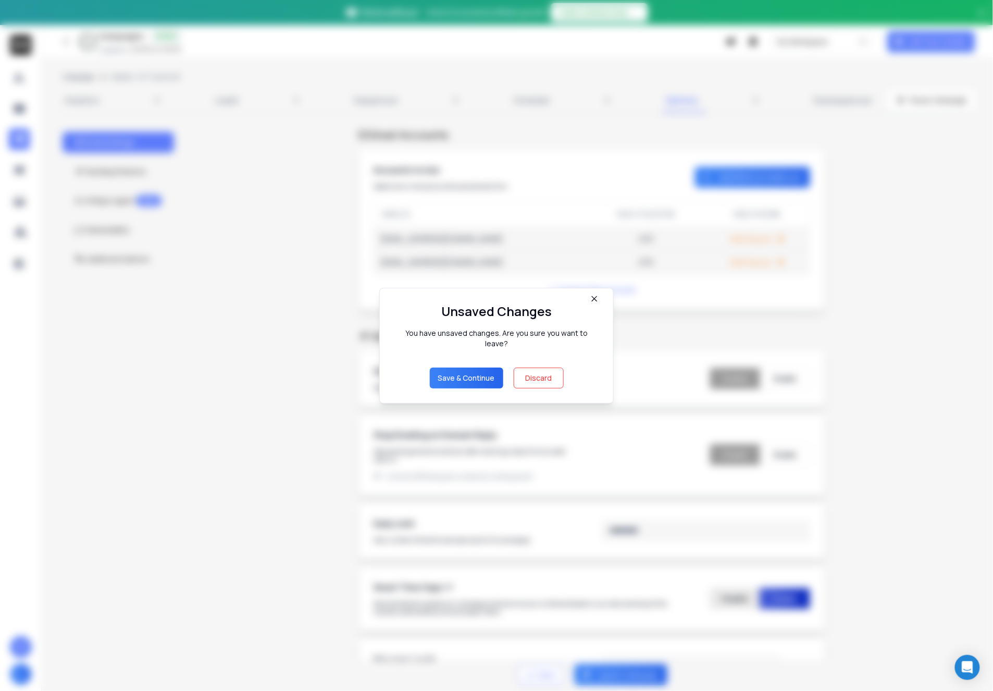
click at [600, 303] on div "Unsaved Changes You have unsaved changes. Are you sure you want to leave? Save …" at bounding box center [496, 346] width 235 height 116
click at [596, 303] on icon at bounding box center [594, 298] width 8 height 8
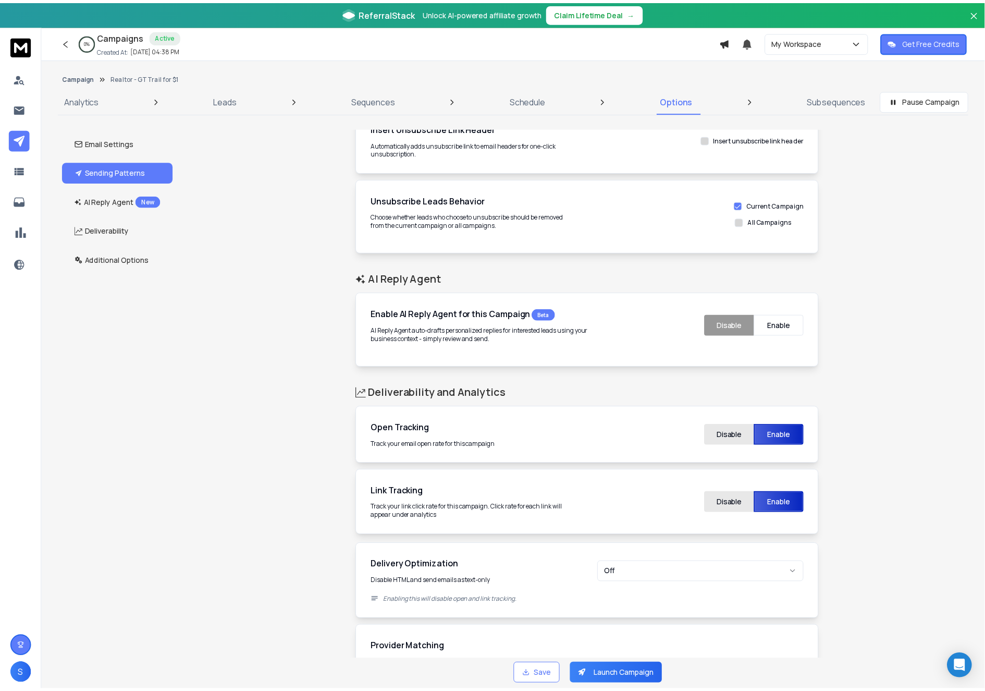
scroll to position [41, 0]
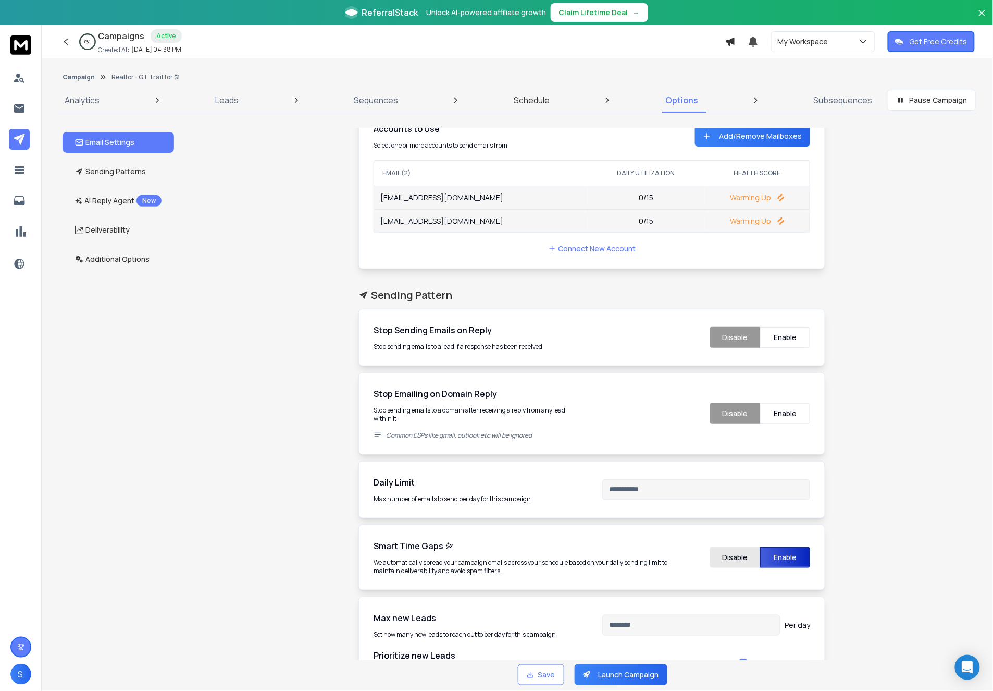
click at [537, 101] on p "Schedule" at bounding box center [532, 100] width 36 height 13
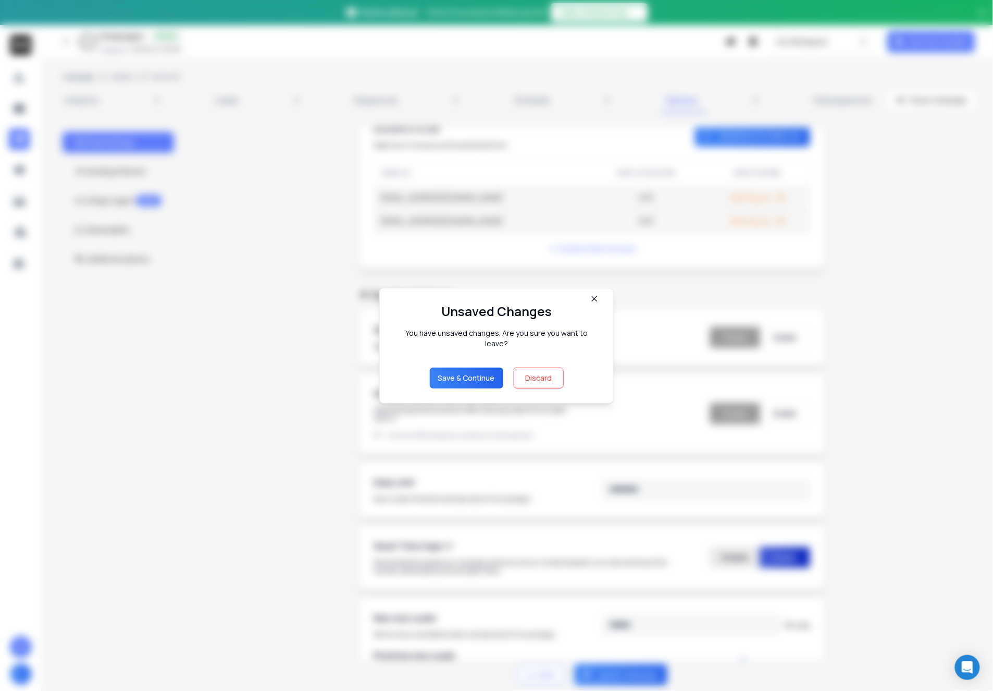
click at [468, 370] on button "Save & Continue" at bounding box center [466, 377] width 73 height 21
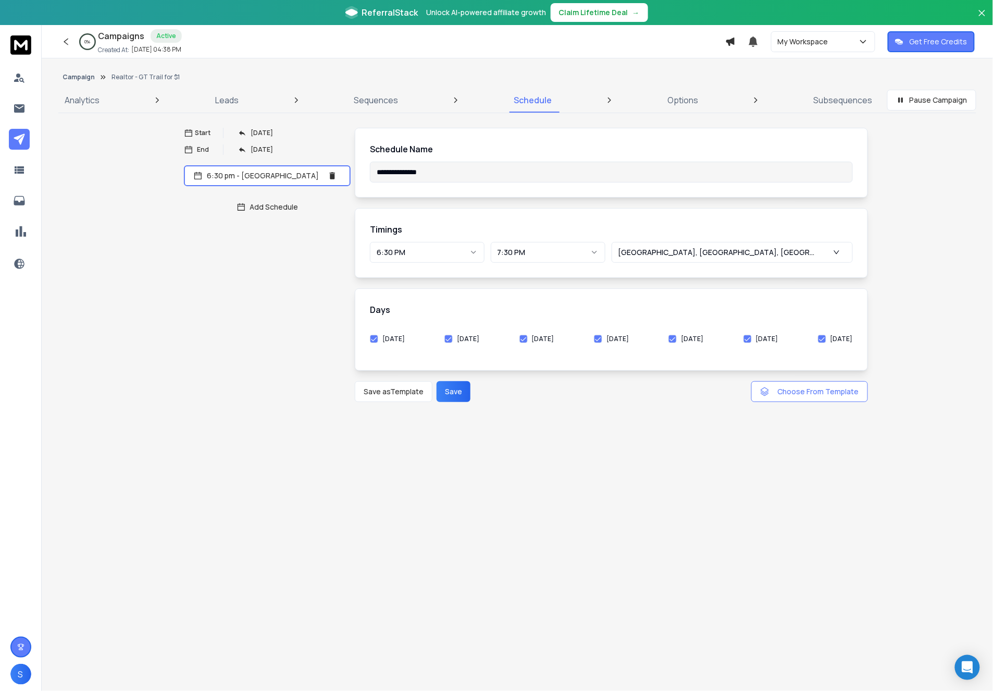
click at [546, 247] on button "7:30 PM" at bounding box center [548, 252] width 115 height 21
select select "********"
click at [529, 220] on div "Timings 6:30 PM ******** ******** ******** ******** ******** ******** ******** …" at bounding box center [611, 243] width 513 height 70
click at [449, 393] on button "Save" at bounding box center [454, 391] width 34 height 21
click at [448, 383] on button "Save" at bounding box center [454, 391] width 34 height 21
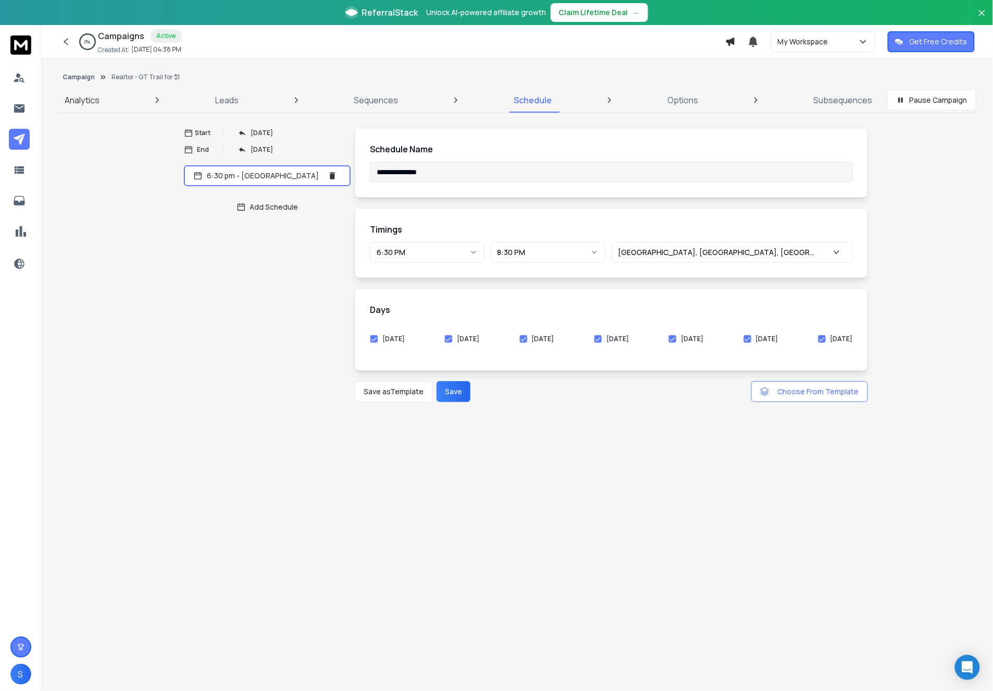
click at [86, 105] on p "Analytics" at bounding box center [82, 100] width 35 height 13
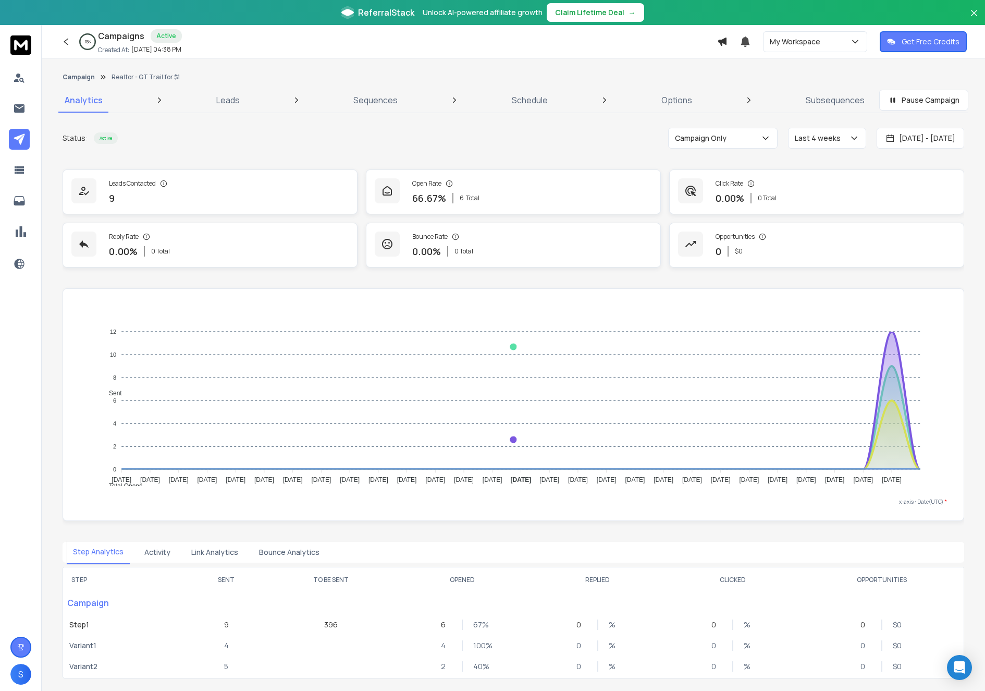
click at [373, 131] on div "Status: Active Pause Campaign Campaign Only Last 4 weeks [DATE] - [DATE]" at bounding box center [514, 138] width 902 height 21
click at [17, 113] on icon at bounding box center [19, 108] width 13 height 13
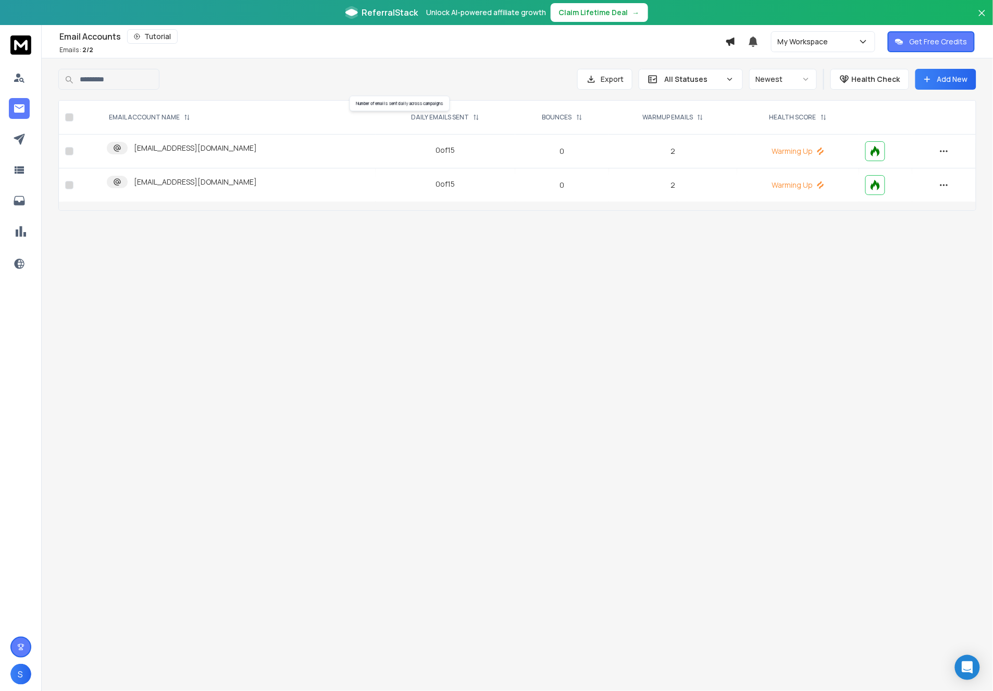
click at [411, 116] on p "DAILY EMAILS SENT" at bounding box center [440, 117] width 58 height 8
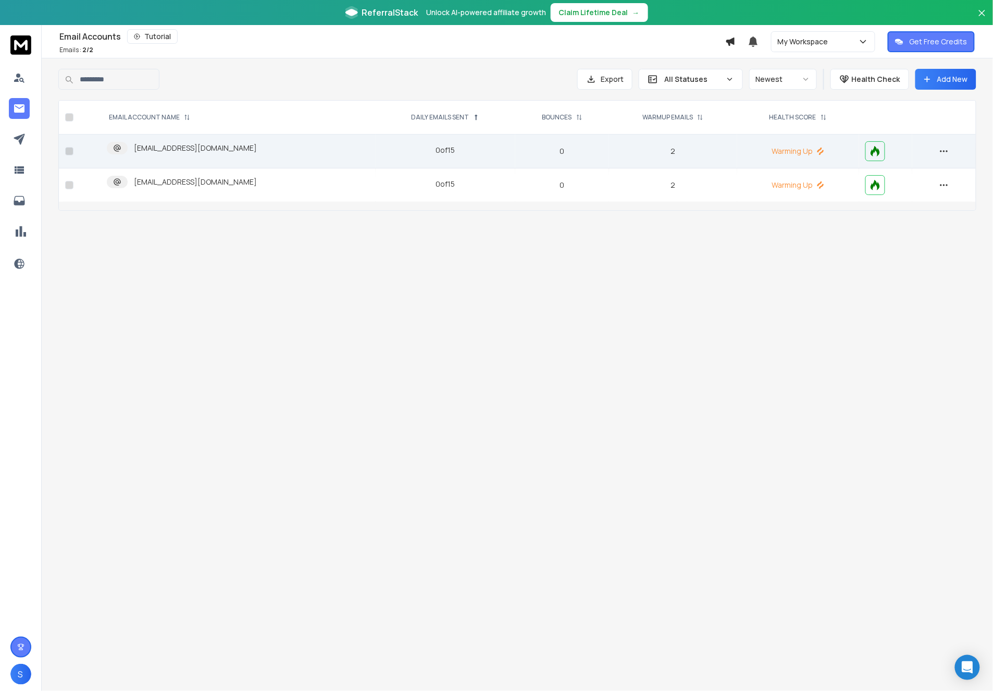
click at [943, 150] on icon at bounding box center [944, 150] width 9 height 9
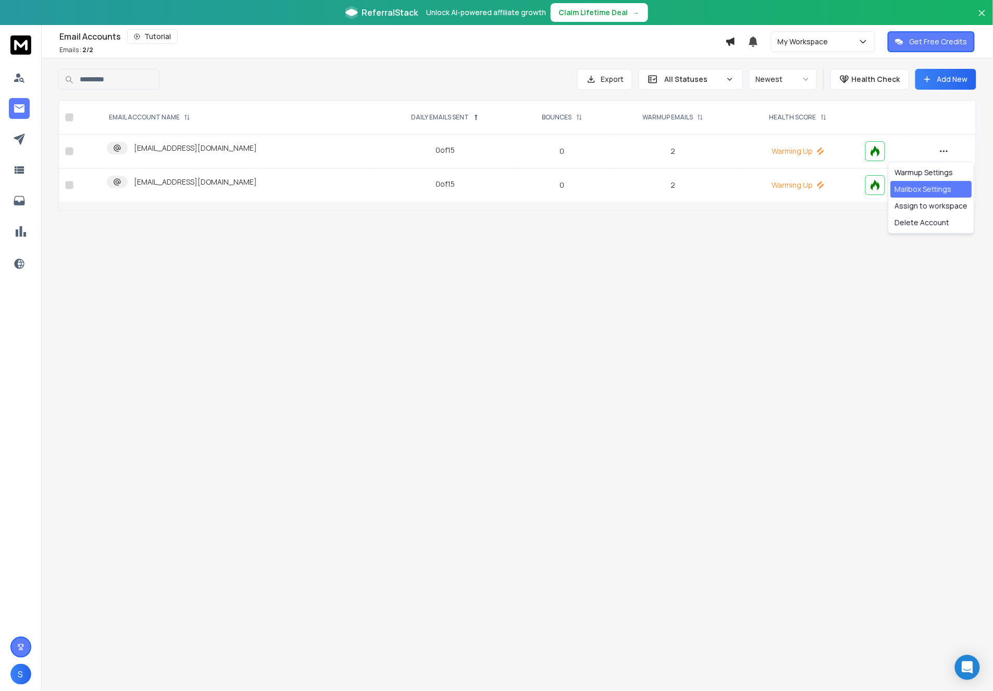
click at [939, 190] on div "Mailbox Settings" at bounding box center [931, 189] width 81 height 17
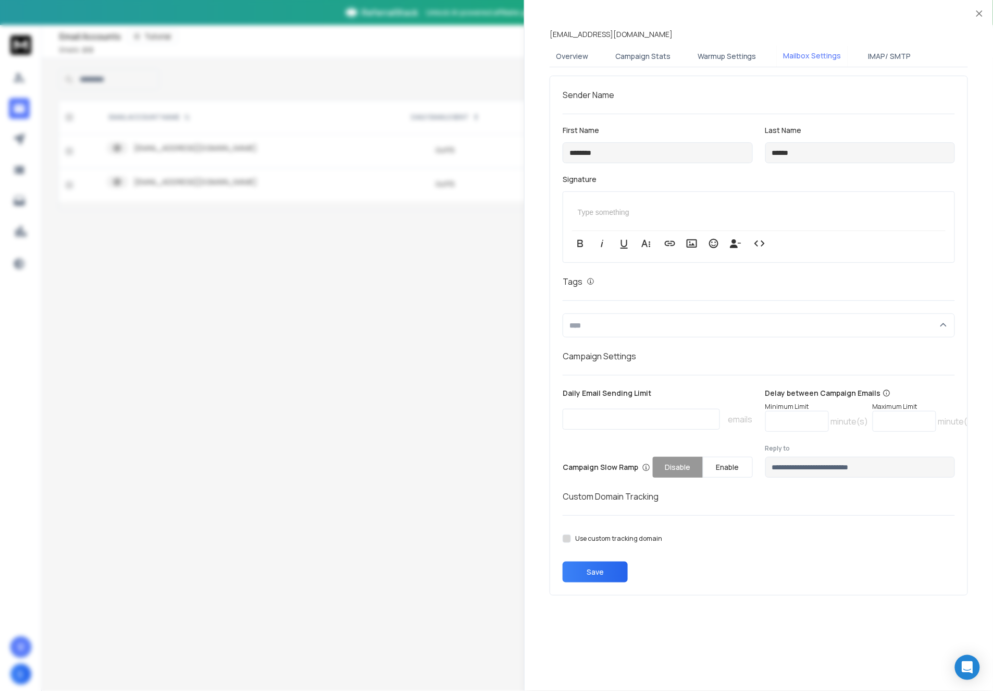
click at [659, 424] on input "**" at bounding box center [641, 419] width 157 height 21
click at [697, 388] on p "Daily Email Sending Limit" at bounding box center [658, 395] width 190 height 15
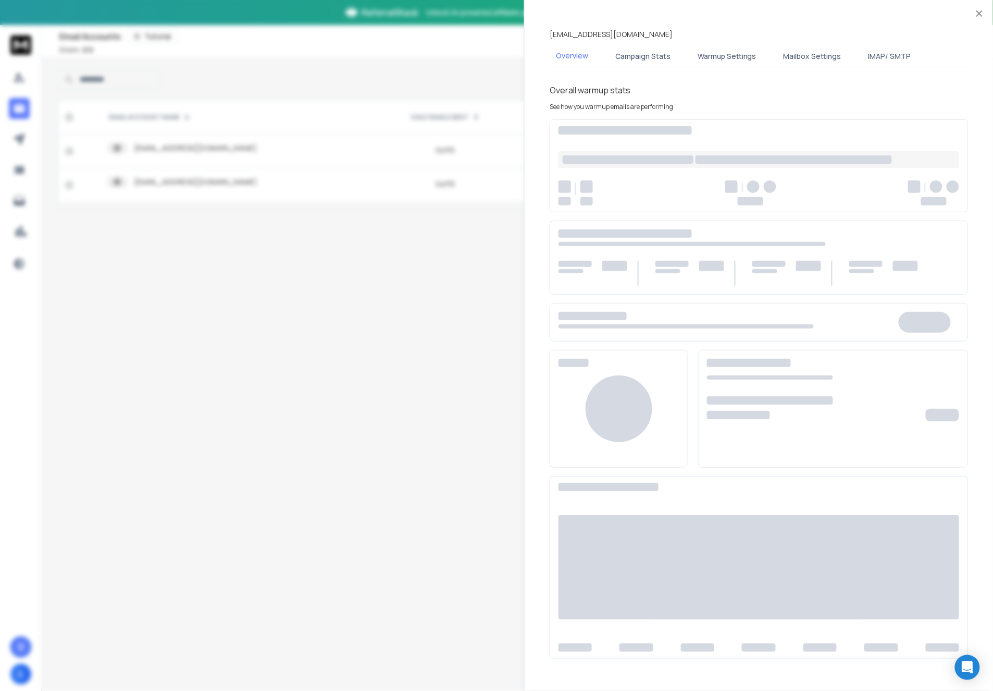
click at [316, 280] on div at bounding box center [496, 345] width 993 height 691
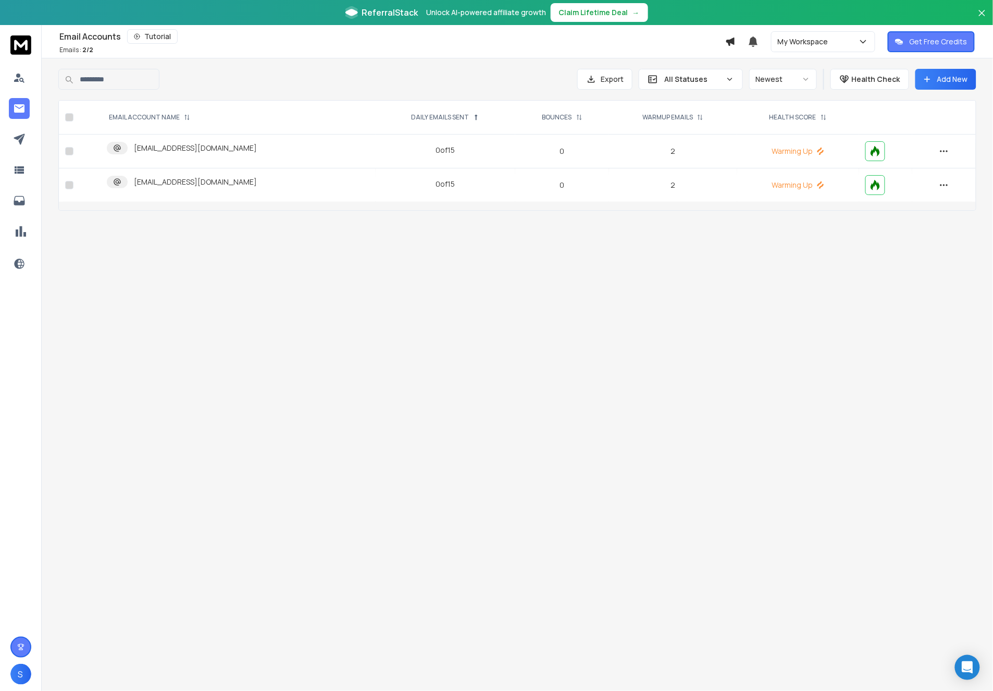
click at [436, 68] on div "Export All Statuses Newest Health Check Add New EMAIL ACCOUNT NAME DAILY EMAILS…" at bounding box center [518, 139] width 952 height 163
click at [26, 149] on link at bounding box center [19, 139] width 21 height 21
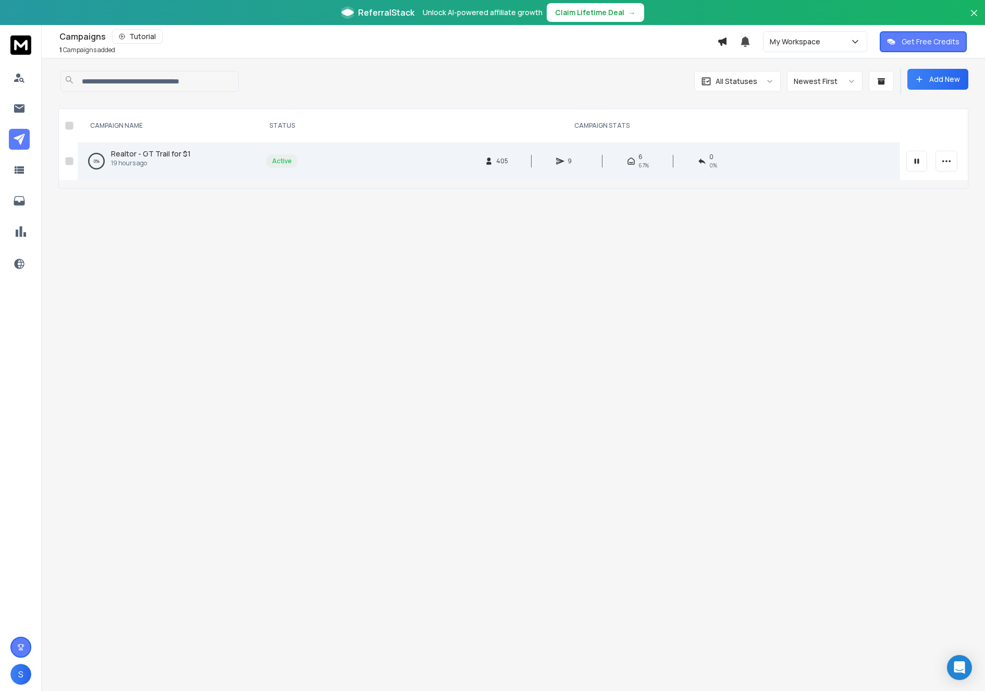
click at [226, 166] on div "0 % Realtor - GT Trail for $1 19 hours ago" at bounding box center [169, 161] width 162 height 25
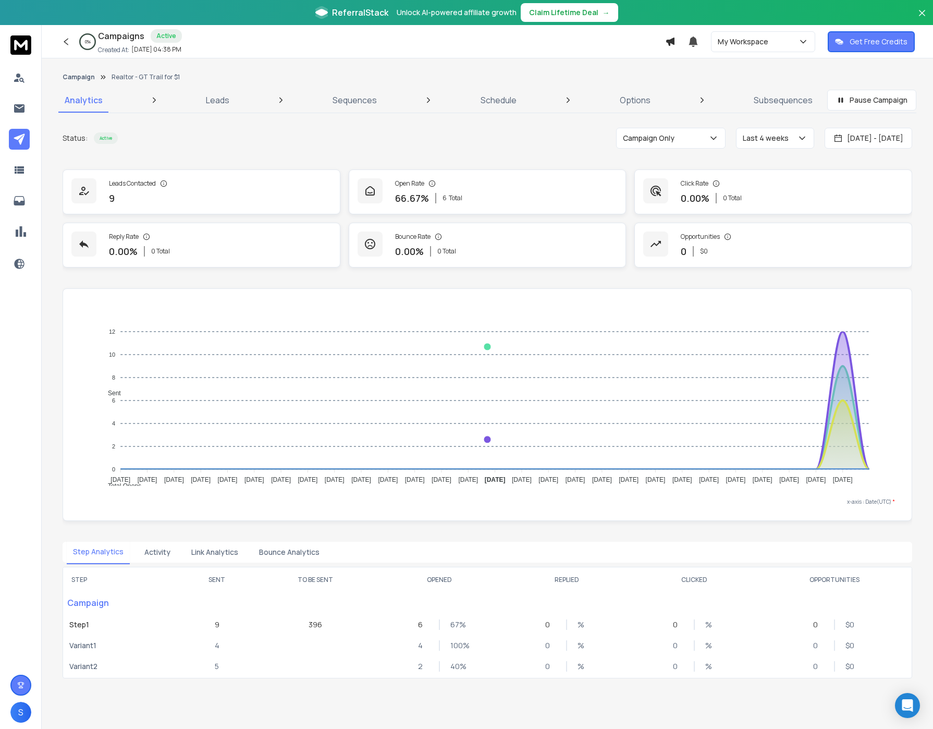
click at [380, 147] on div "Status: Active Pause Campaign Campaign Only Last 4 weeks [DATE] - [DATE]" at bounding box center [487, 138] width 849 height 21
click at [428, 180] on div "Open Rate" at bounding box center [428, 183] width 67 height 10
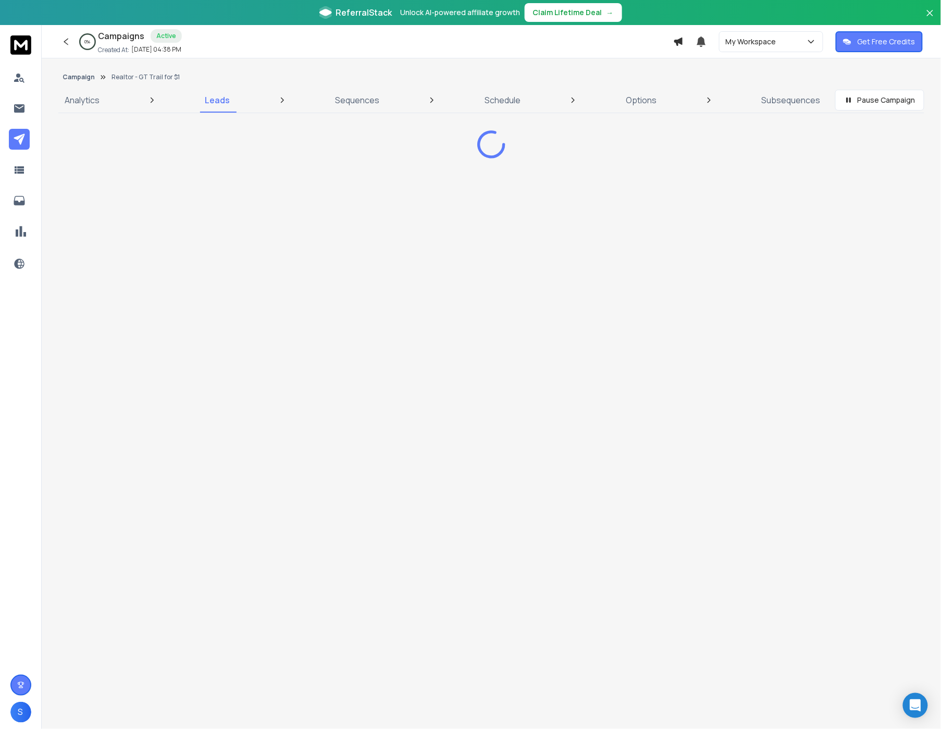
click at [501, 191] on div "ReferralStack Unlock AI-powered affiliate growth Lifetime Deals available! Clai…" at bounding box center [470, 364] width 941 height 729
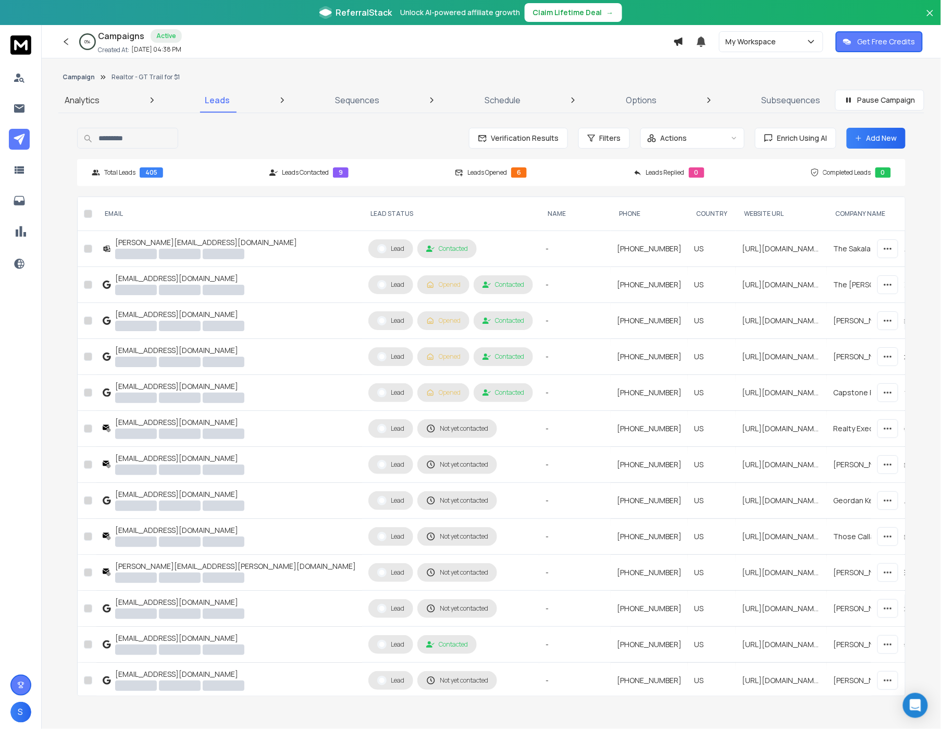
click at [100, 104] on p "Analytics" at bounding box center [82, 100] width 35 height 13
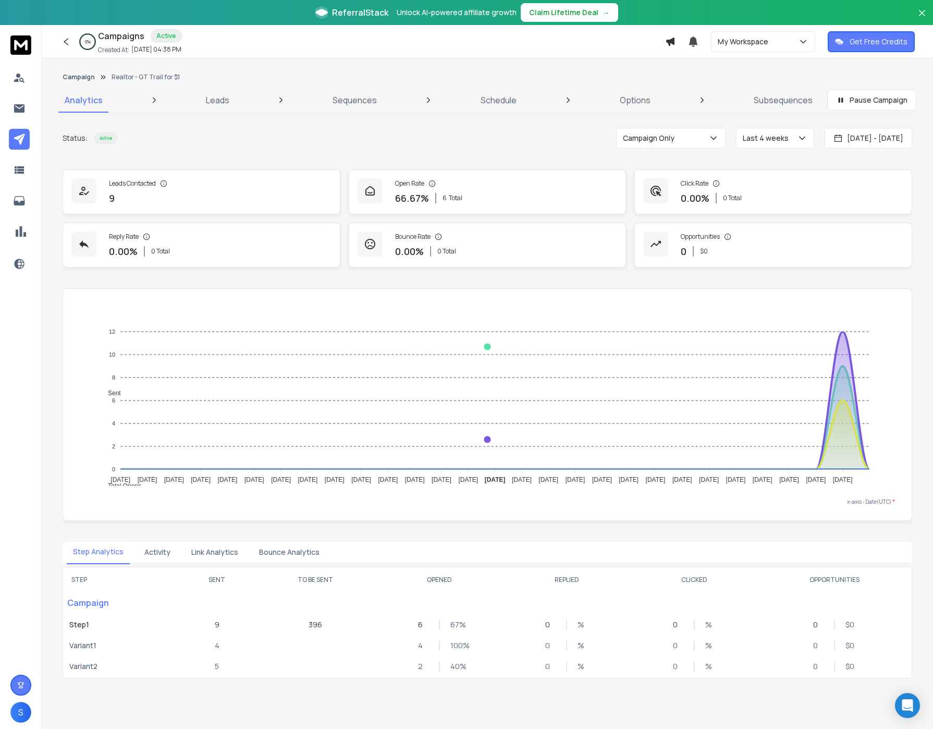
click at [866, 46] on p "Get Free Credits" at bounding box center [878, 41] width 58 height 10
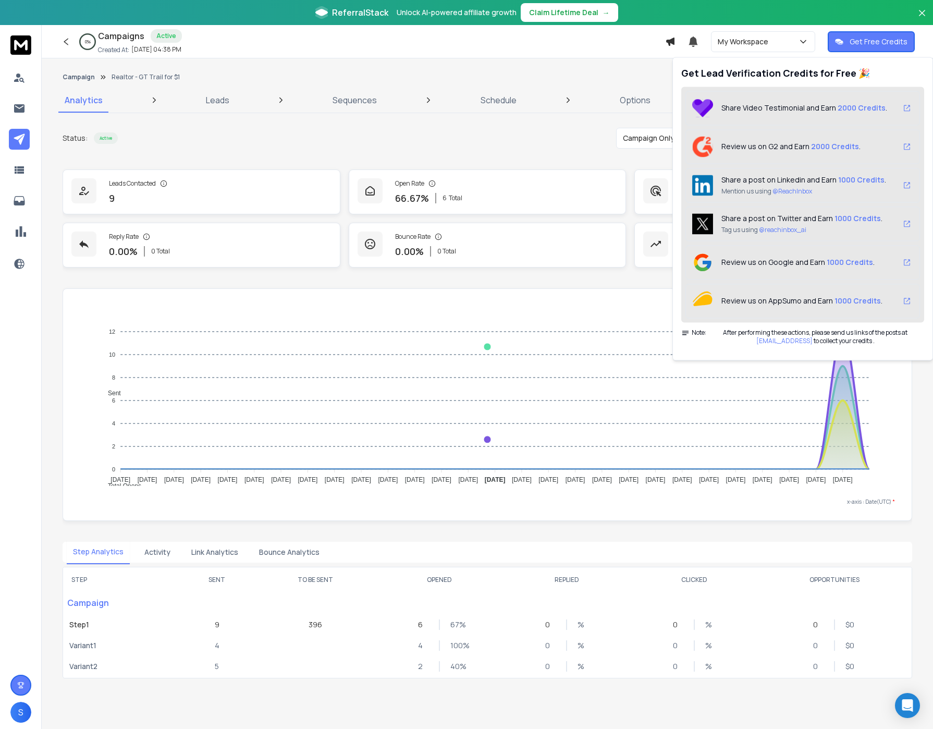
click at [856, 44] on p "Get Free Credits" at bounding box center [878, 41] width 58 height 10
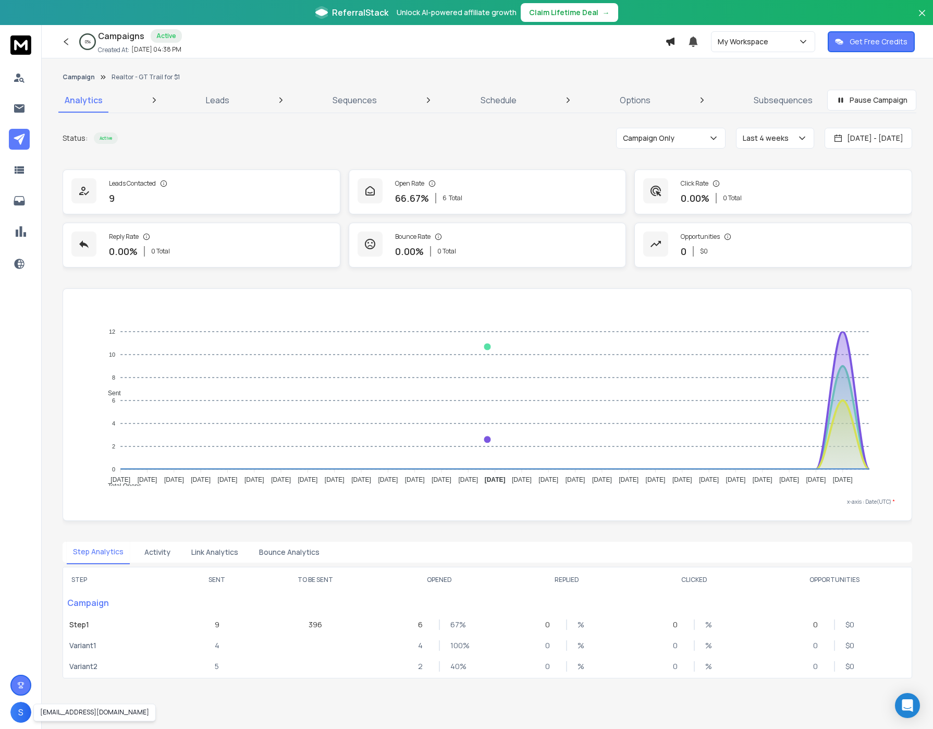
click at [28, 690] on span "S" at bounding box center [20, 711] width 21 height 21
click at [101, 690] on div "Settings" at bounding box center [95, 695] width 99 height 17
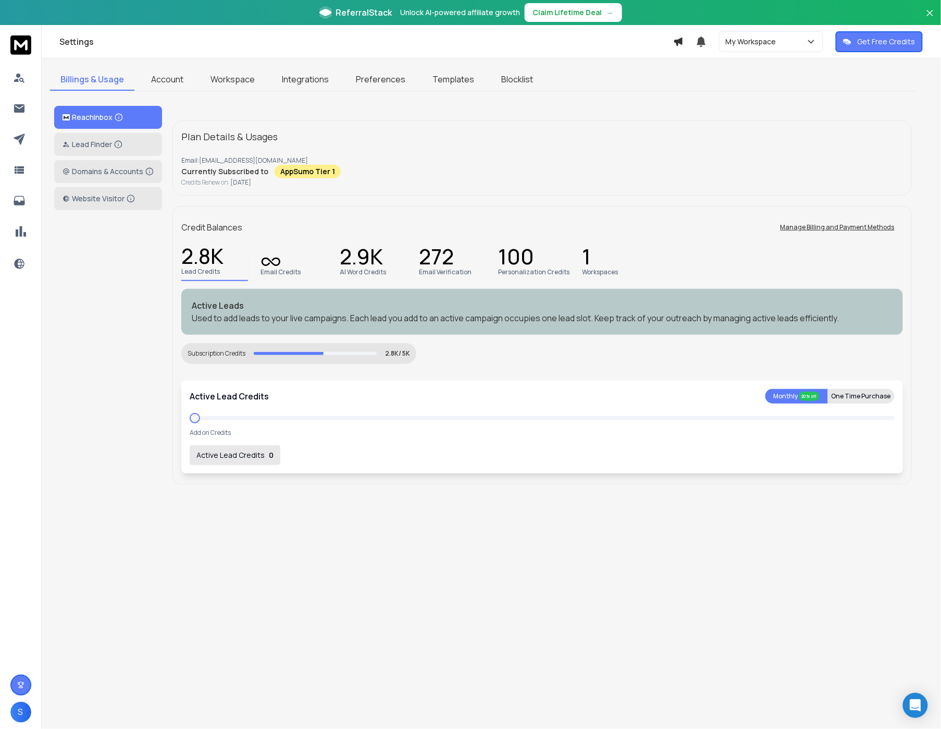
click at [852, 392] on button "One Time Purchase" at bounding box center [861, 396] width 67 height 15
click at [816, 400] on button "Monthly 20% off" at bounding box center [797, 396] width 63 height 15
click at [490, 367] on div "2.8K Lead Credits Email Credits 2.9K AI Word Credits 272 Email Verification 100…" at bounding box center [542, 309] width 722 height 122
drag, startPoint x: 205, startPoint y: 420, endPoint x: 302, endPoint y: 413, distance: 97.2
click at [303, 413] on div "Add on Credits Active Lead Credits 0" at bounding box center [542, 437] width 705 height 55
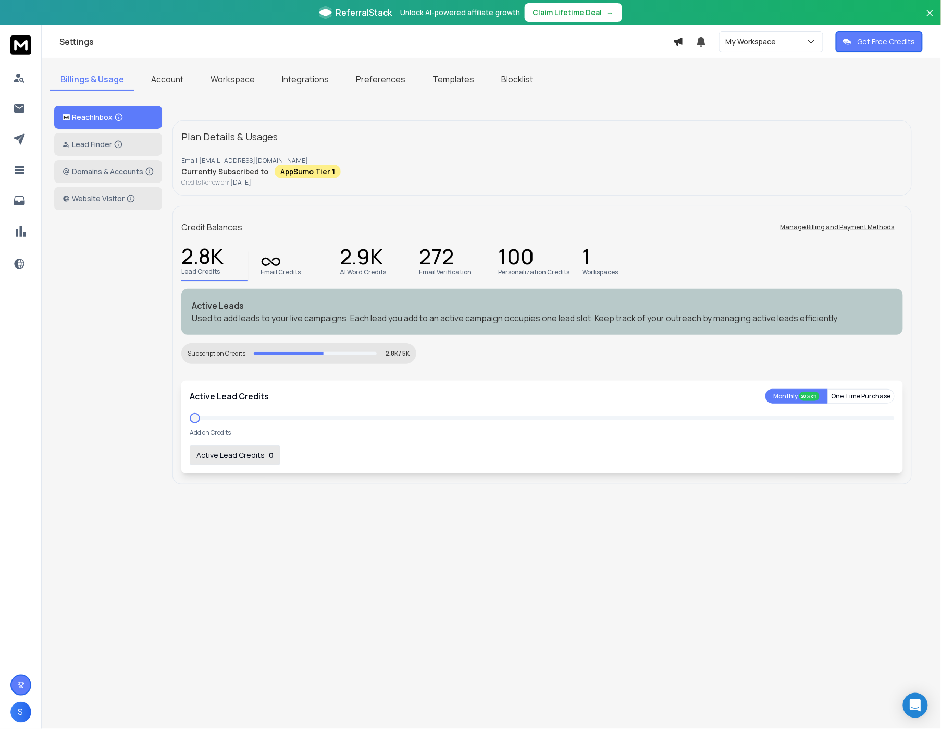
click at [190, 413] on span at bounding box center [195, 418] width 10 height 10
click at [533, 340] on div "Active Leads Used to add leads to your live campaigns. Each lead you add to an …" at bounding box center [542, 326] width 722 height 75
drag, startPoint x: 257, startPoint y: 166, endPoint x: 339, endPoint y: 164, distance: 81.3
click at [339, 165] on div "Currently Subscribed to AppSumo Tier 1" at bounding box center [539, 172] width 716 height 14
click at [458, 218] on div "Credit Balances Manage Billing and Payment Methods" at bounding box center [542, 227] width 722 height 21
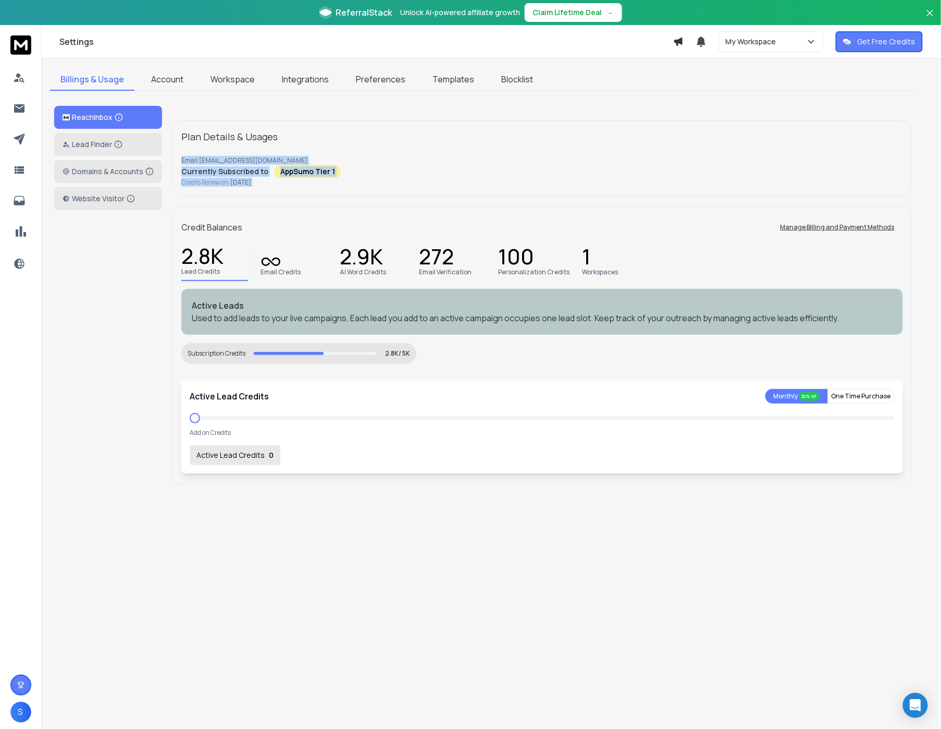
drag, startPoint x: 199, startPoint y: 157, endPoint x: 350, endPoint y: 199, distance: 156.9
click at [350, 199] on div "Plan Details & Usages Email: [EMAIL_ADDRESS][DOMAIN_NAME] Currently Subscribed …" at bounding box center [541, 300] width 739 height 380
drag, startPoint x: 287, startPoint y: 186, endPoint x: 176, endPoint y: 154, distance: 114.8
click at [176, 154] on div "Plan Details & Usages Email: [EMAIL_ADDRESS][DOMAIN_NAME] Currently Subscribed …" at bounding box center [541, 157] width 739 height 75
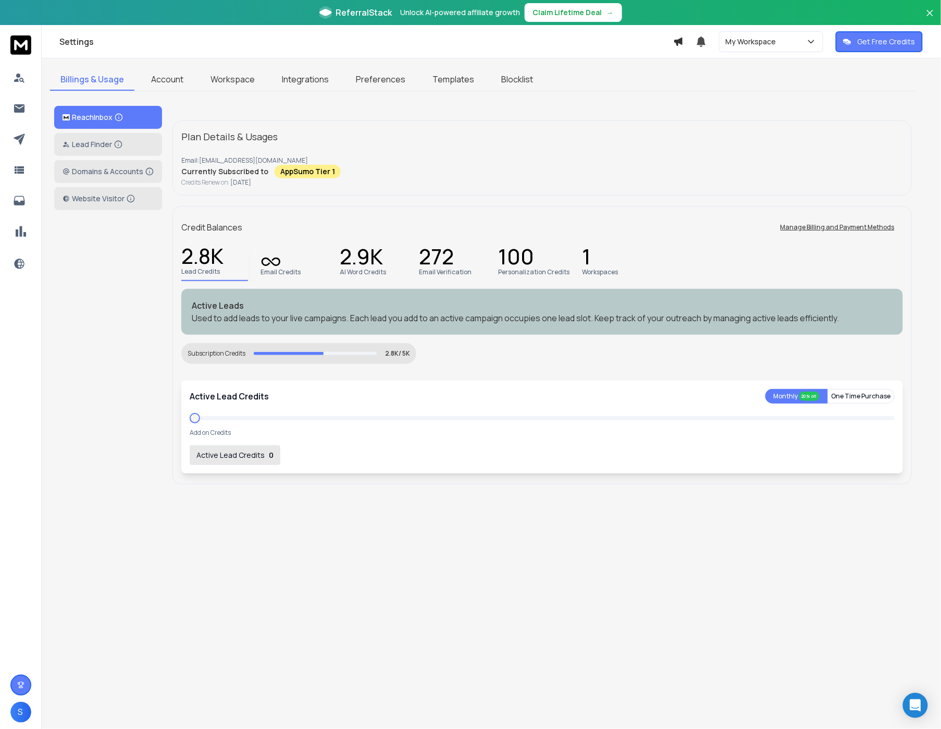
click at [176, 154] on div "Plan Details & Usages Email: [EMAIL_ADDRESS][DOMAIN_NAME] Currently Subscribed …" at bounding box center [541, 157] width 739 height 75
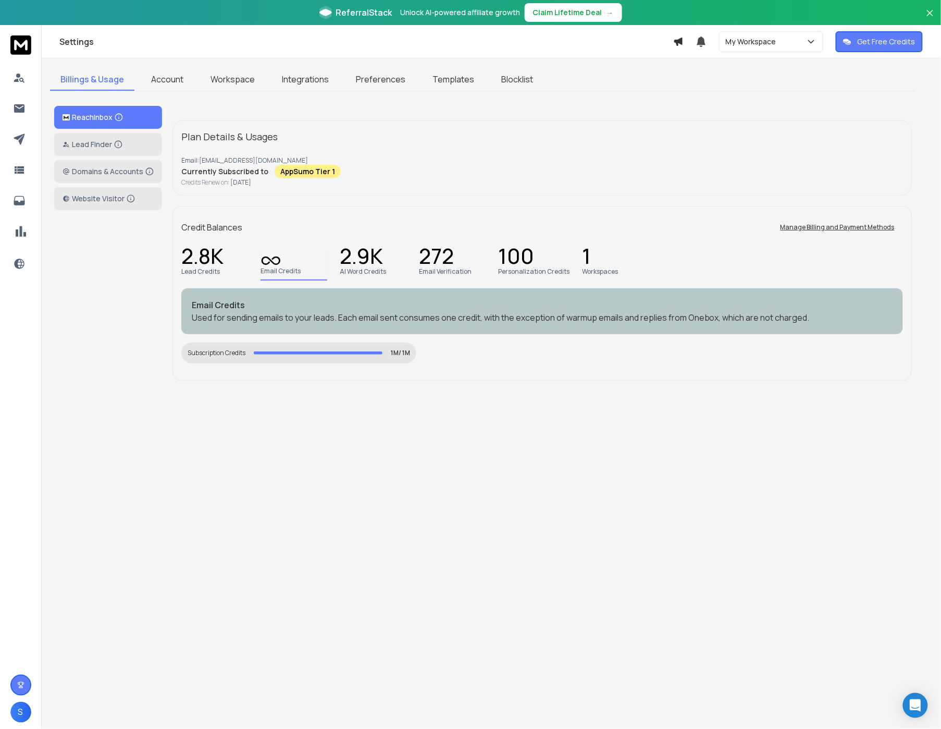
click at [274, 267] on p "Email Credits" at bounding box center [281, 271] width 40 height 8
click at [199, 260] on p "2.8K" at bounding box center [202, 258] width 42 height 15
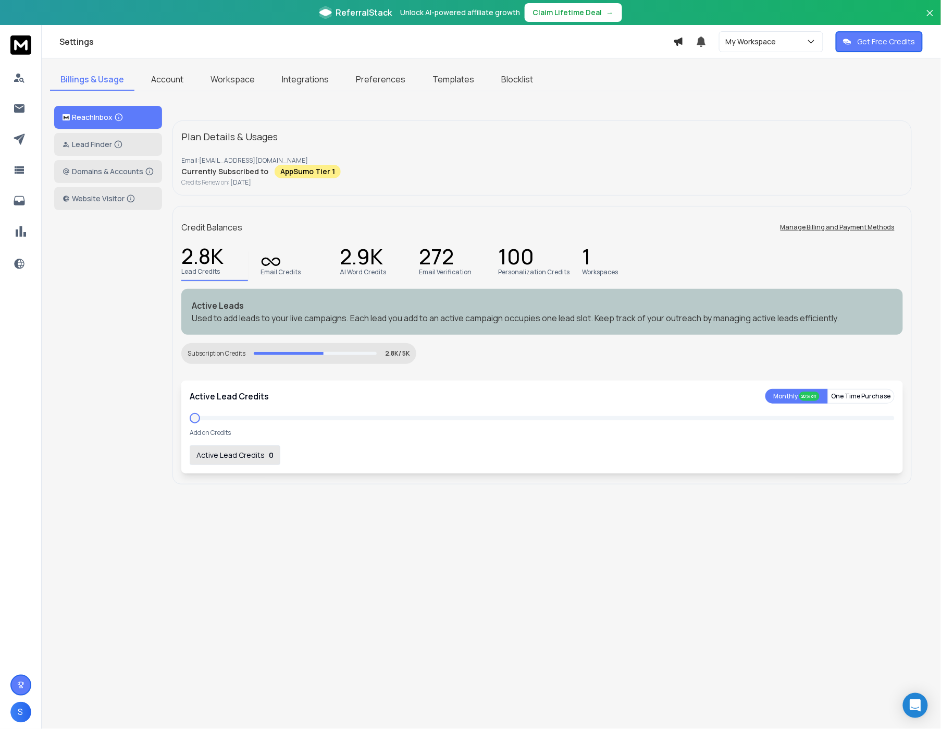
click at [274, 270] on p "Email Credits" at bounding box center [281, 272] width 40 height 8
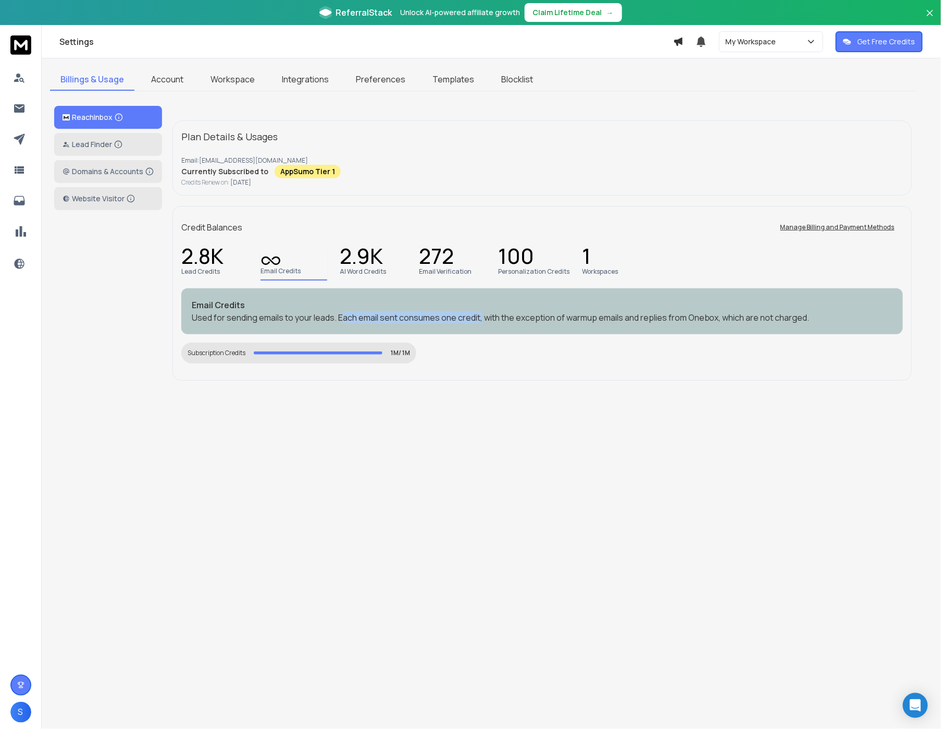
drag, startPoint x: 342, startPoint y: 316, endPoint x: 482, endPoint y: 315, distance: 139.1
click at [482, 315] on p "Used for sending emails to your leads. Each email sent consumes one credit, wit…" at bounding box center [542, 317] width 701 height 13
click at [482, 314] on p "Used for sending emails to your leads. Each email sent consumes one credit, wit…" at bounding box center [542, 317] width 701 height 13
click at [251, 255] on div "2.8K Lead Credits Email Credits 2.9K AI Word Credits 272 Email Verification 100…" at bounding box center [414, 265] width 467 height 21
click at [222, 257] on p "2.8K" at bounding box center [202, 258] width 42 height 15
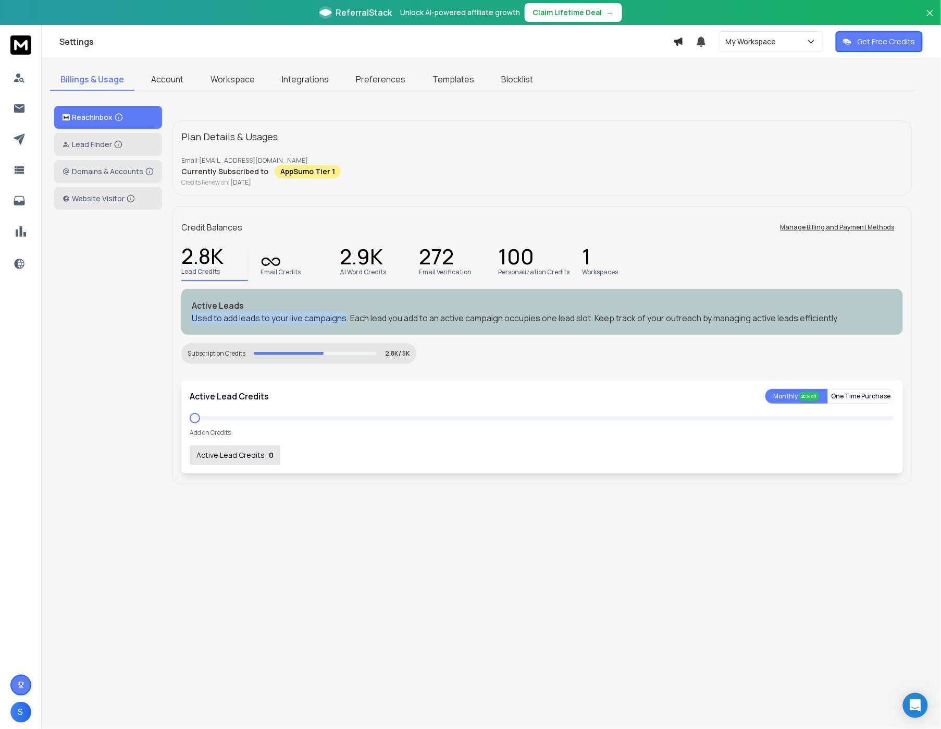
drag, startPoint x: 230, startPoint y: 323, endPoint x: 344, endPoint y: 314, distance: 114.5
click at [344, 314] on p "Used to add leads to your live campaigns. Each lead you add to an active campai…" at bounding box center [542, 318] width 701 height 13
click at [221, 312] on p "Used to add leads to your live campaigns. Each lead you add to an active campai…" at bounding box center [542, 318] width 701 height 13
click at [165, 323] on div "ReachInbox Lead Finder Domains & Accounts Website Visitor Plan Details & Usages…" at bounding box center [483, 412] width 858 height 612
drag, startPoint x: 178, startPoint y: 318, endPoint x: 346, endPoint y: 314, distance: 167.4
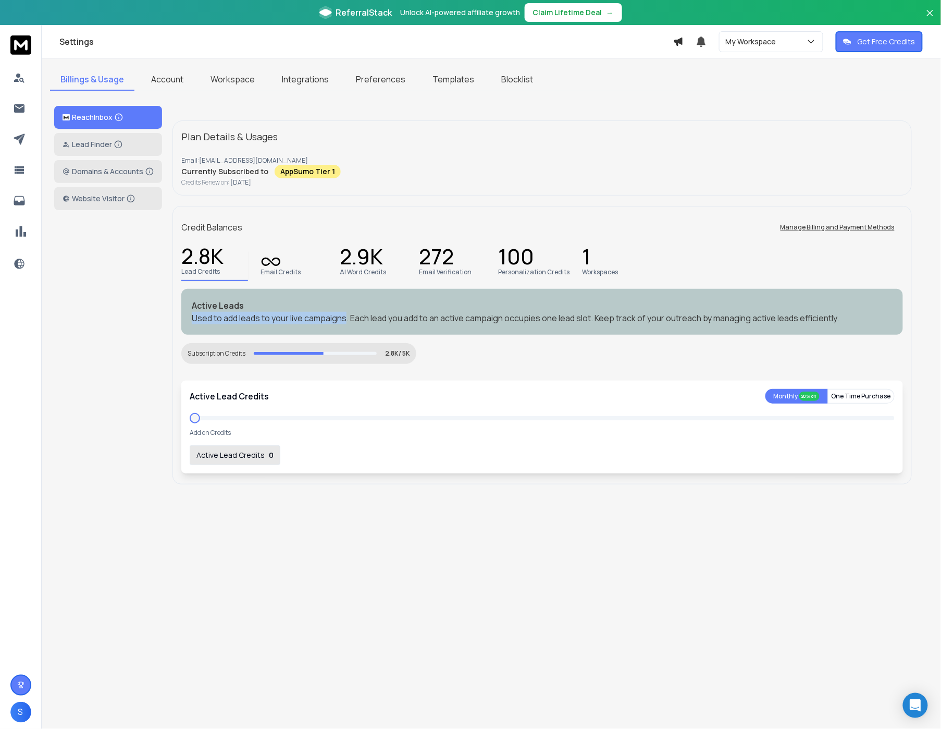
click at [346, 314] on div "Credit Balances Manage Billing and Payment Methods 2.8K Lead Credits Email Cred…" at bounding box center [541, 345] width 739 height 278
click at [353, 260] on p "2.9K" at bounding box center [361, 258] width 43 height 15
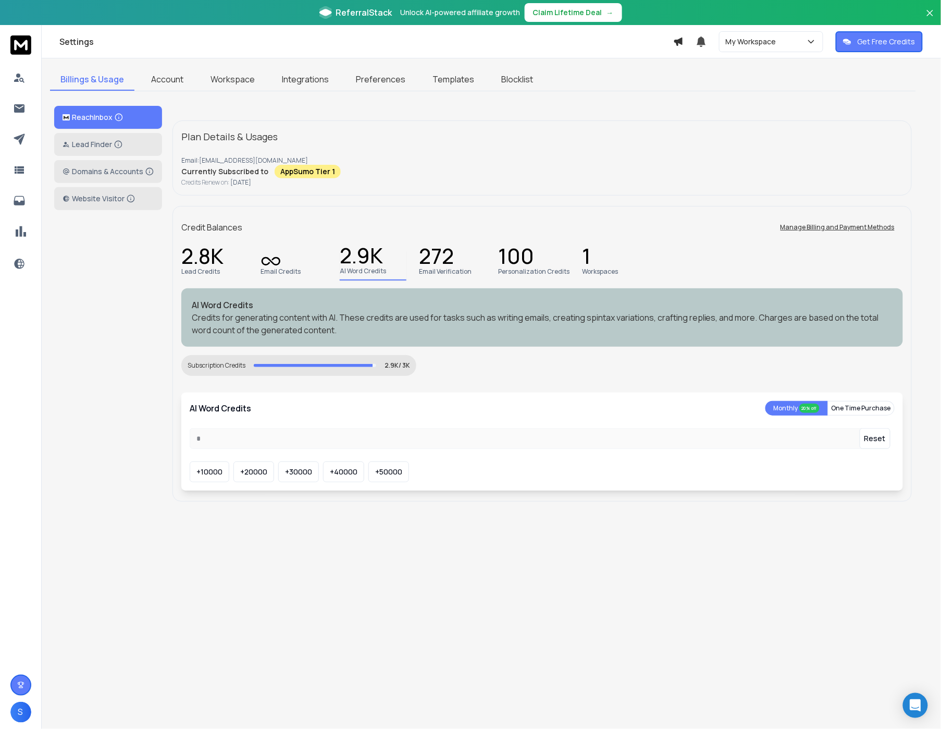
click at [427, 259] on p "272" at bounding box center [436, 258] width 35 height 15
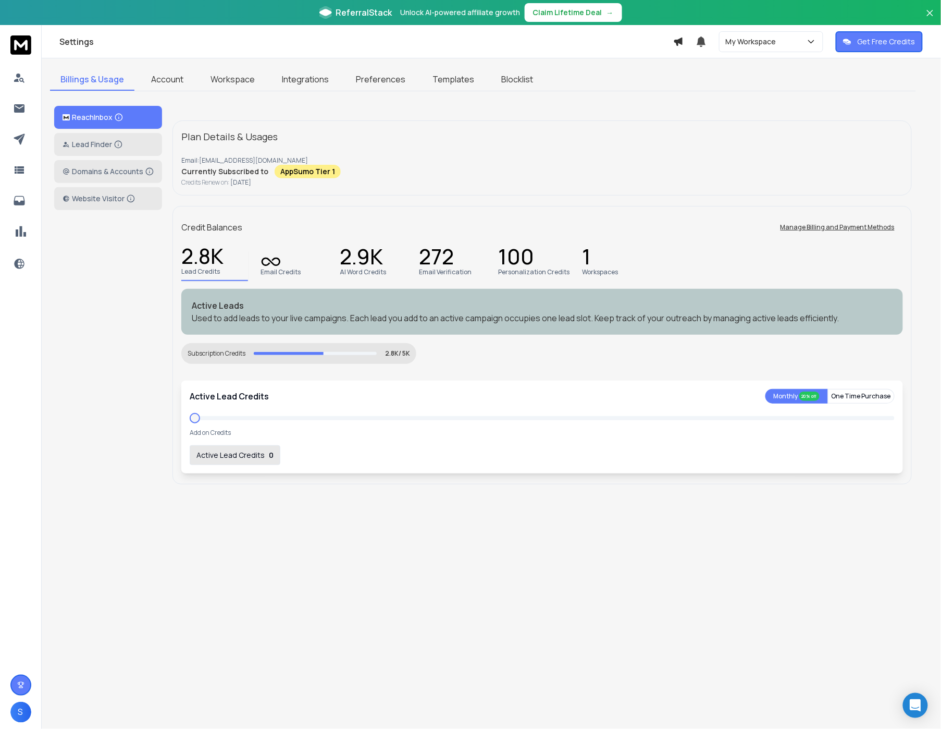
click at [195, 255] on p "2.8K" at bounding box center [202, 258] width 42 height 15
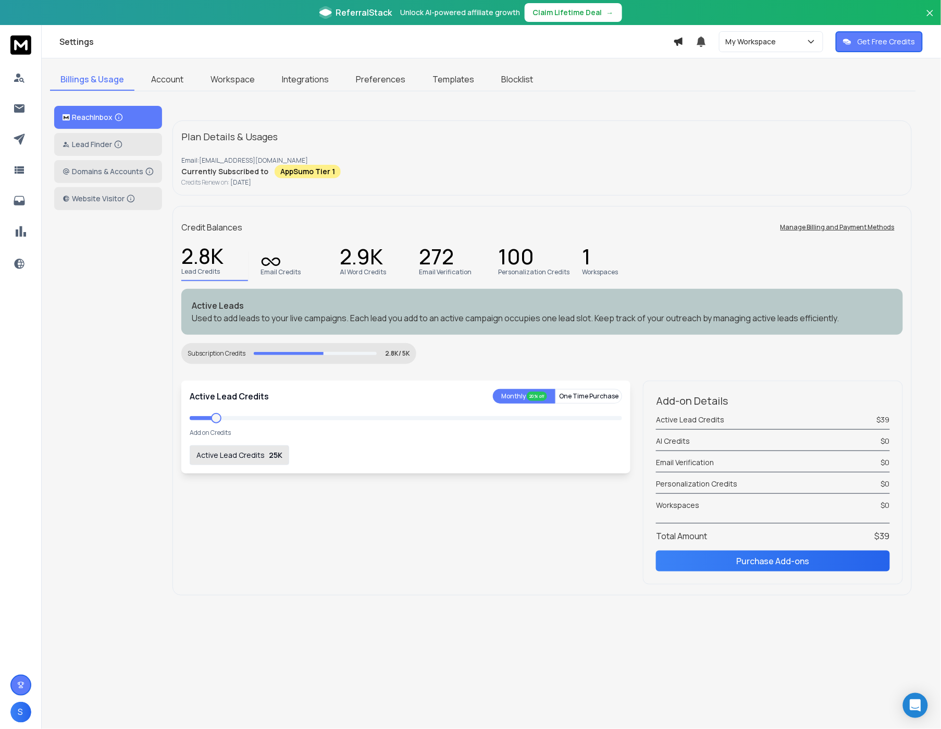
click at [214, 416] on span at bounding box center [216, 418] width 10 height 10
click at [284, 413] on span at bounding box center [279, 418] width 10 height 10
